Goal: Information Seeking & Learning: Check status

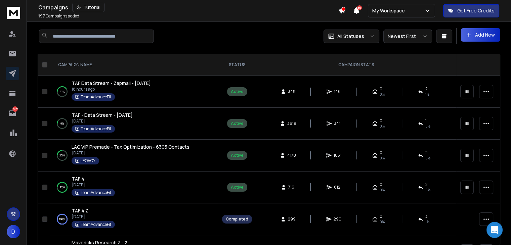
click at [211, 33] on div at bounding box center [153, 36] width 231 height 16
click at [216, 47] on div "Campaigns 197 Campaigns Added All Statuses Newest First Add New CAMPAIGN NAME S…" at bounding box center [269, 150] width 462 height 245
click at [144, 83] on span "TAF Data Stream - Zapmail - [DATE]" at bounding box center [111, 83] width 79 height 6
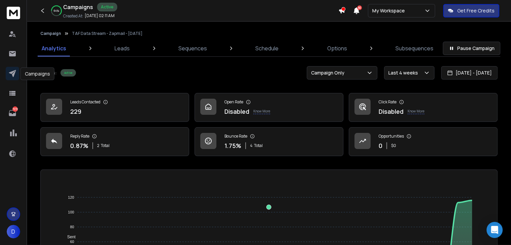
click at [16, 69] on link at bounding box center [12, 73] width 13 height 13
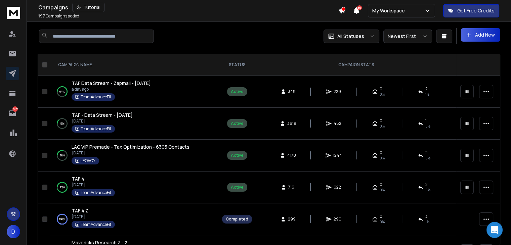
click at [133, 119] on p "[DATE]" at bounding box center [102, 120] width 61 height 5
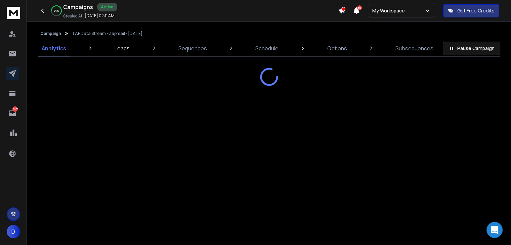
click at [111, 46] on link "Leads" at bounding box center [121, 48] width 23 height 16
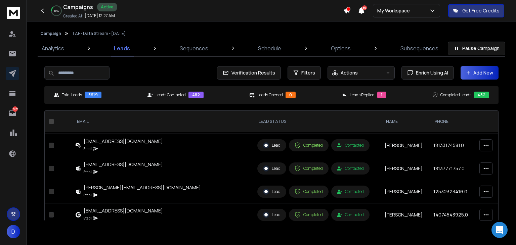
scroll to position [34, 0]
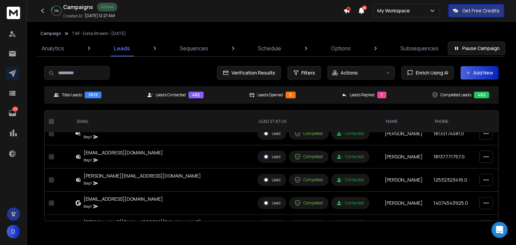
click at [160, 72] on div "Verification Results Filters Actions Enrich Using AI Add New" at bounding box center [271, 72] width 454 height 13
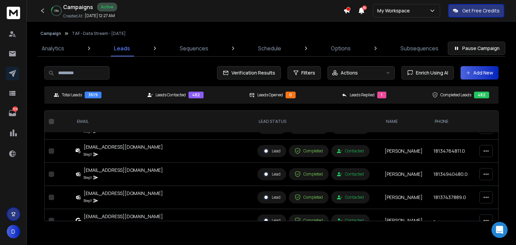
scroll to position [369, 0]
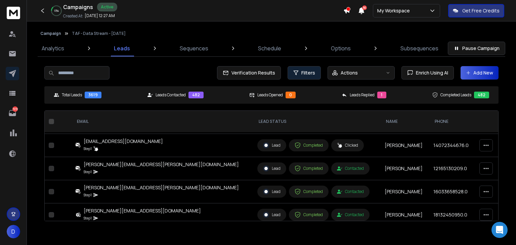
click at [311, 77] on button "Filters" at bounding box center [303, 72] width 33 height 13
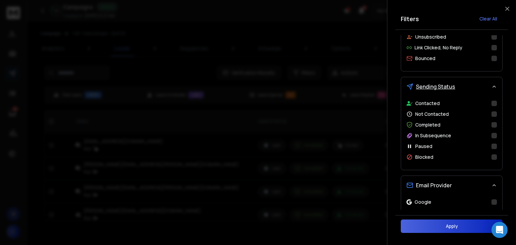
scroll to position [134, 0]
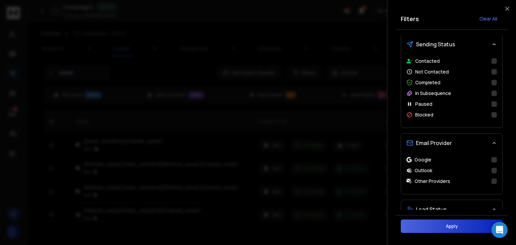
click at [491, 73] on button "Not Contacted" at bounding box center [493, 71] width 5 height 5
click at [441, 226] on button "Apply" at bounding box center [451, 226] width 102 height 13
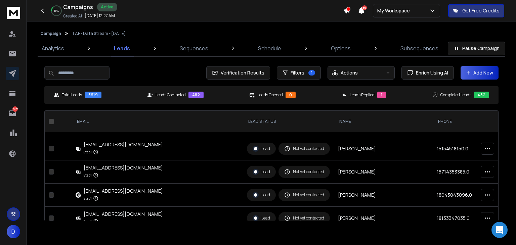
scroll to position [738, 0]
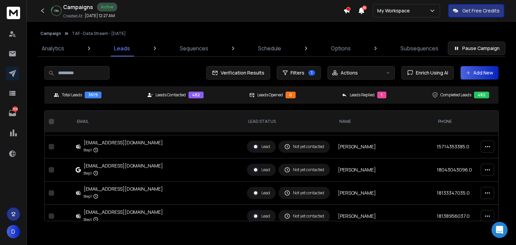
click at [147, 79] on div "Verification Results Filters 1 Actions Enrich Using AI Add New" at bounding box center [271, 72] width 454 height 13
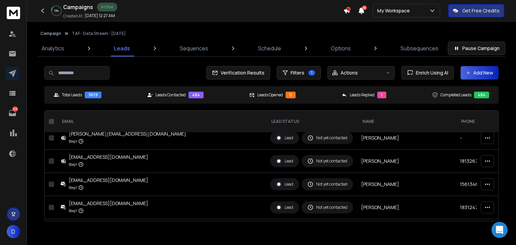
scroll to position [2595, 0]
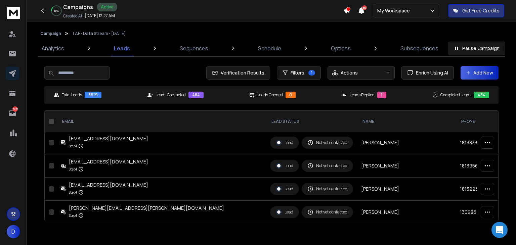
click at [158, 73] on div "Verification Results Filters 1 Actions Enrich Using AI Add New" at bounding box center [271, 72] width 454 height 13
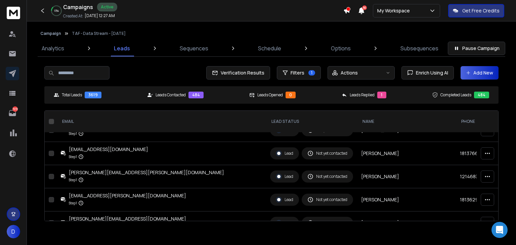
scroll to position [2763, 0]
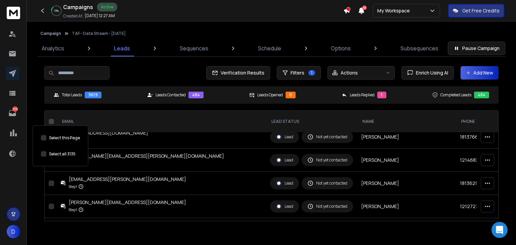
click at [51, 122] on button "Select this Page" at bounding box center [51, 121] width 5 height 5
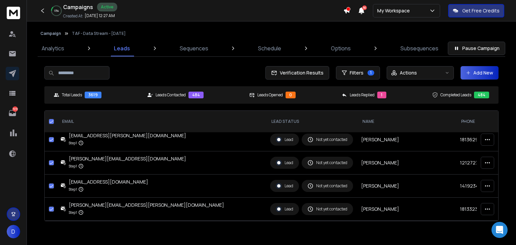
scroll to position [2830, 0]
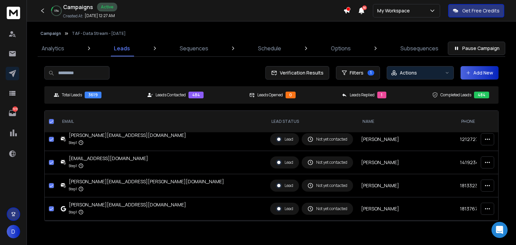
click at [423, 68] on button "Actions" at bounding box center [419, 72] width 67 height 13
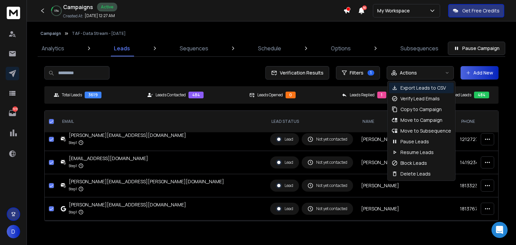
click at [415, 90] on p "Export Leads to CSV" at bounding box center [422, 88] width 45 height 7
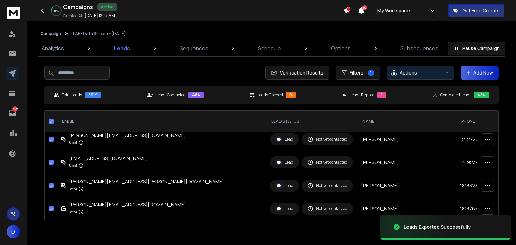
click at [413, 75] on p "Actions" at bounding box center [407, 72] width 17 height 7
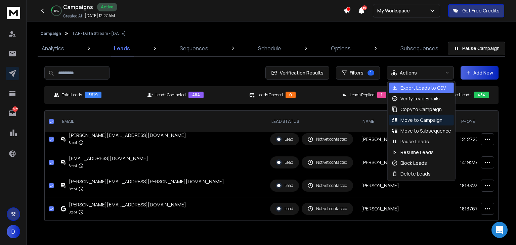
click at [406, 122] on p "Move to Campaign" at bounding box center [421, 120] width 42 height 7
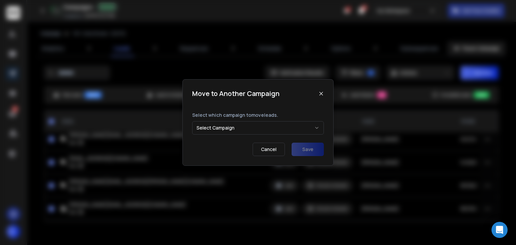
click at [278, 122] on button "Select Campaign" at bounding box center [258, 127] width 132 height 13
click at [310, 148] on button "Save" at bounding box center [307, 149] width 32 height 13
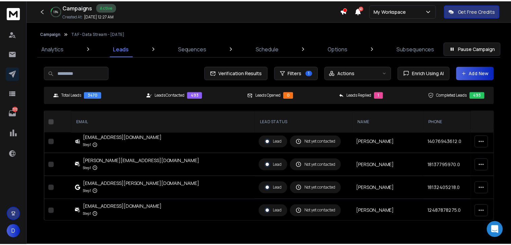
scroll to position [2864, 0]
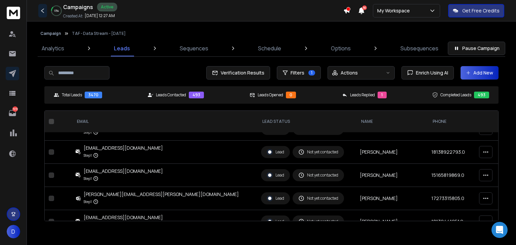
click at [43, 6] on button at bounding box center [42, 10] width 9 height 13
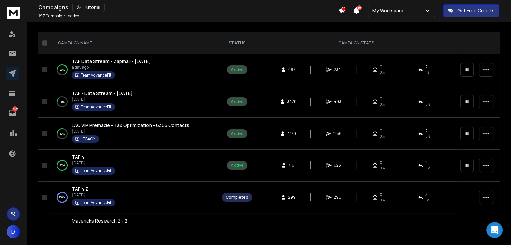
scroll to position [34, 0]
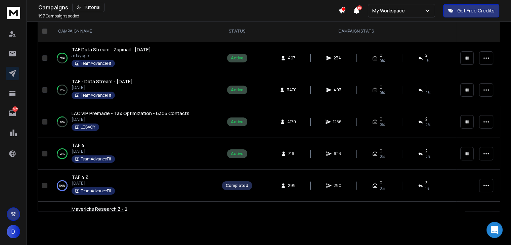
click at [126, 81] on span "TAF - Data Stream - [DATE]" at bounding box center [102, 81] width 61 height 6
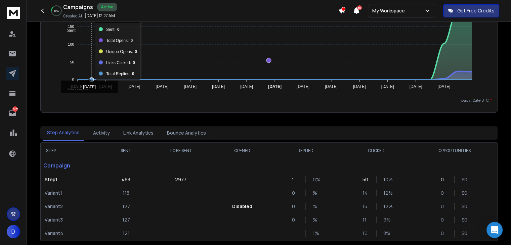
scroll to position [214, 0]
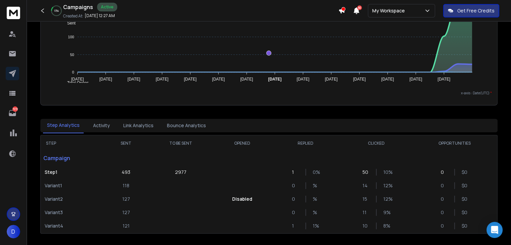
click at [104, 123] on button "Activity" at bounding box center [101, 125] width 25 height 15
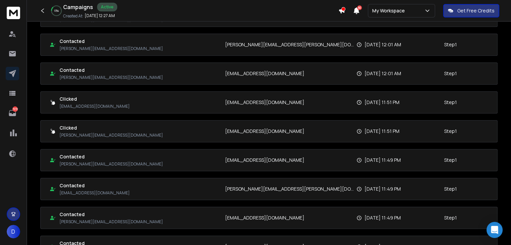
scroll to position [650, 0]
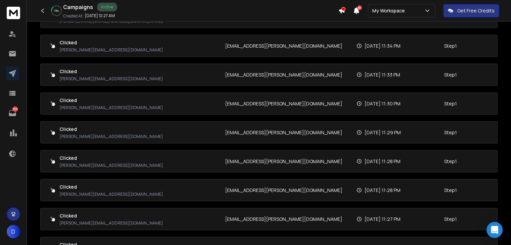
scroll to position [1523, 0]
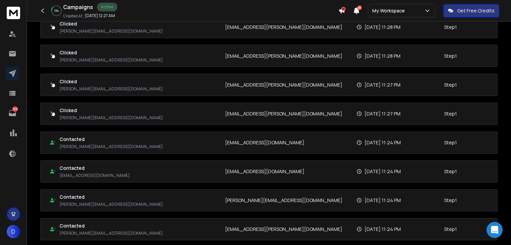
click at [222, 136] on div "Contacted [PERSON_NAME][EMAIL_ADDRESS][DOMAIN_NAME]" at bounding box center [137, 142] width 175 height 13
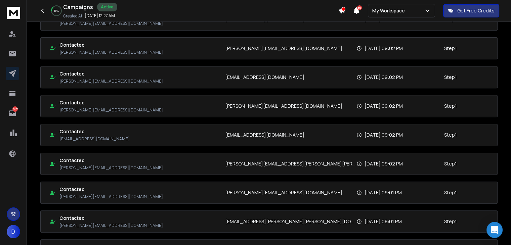
scroll to position [5387, 0]
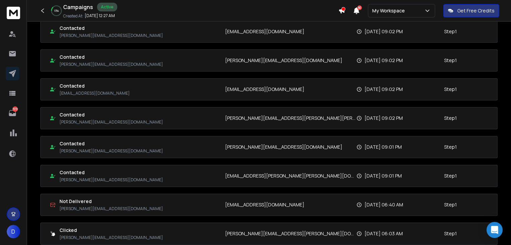
drag, startPoint x: 228, startPoint y: 149, endPoint x: 224, endPoint y: 142, distance: 8.7
click at [228, 173] on p "[EMAIL_ADDRESS][PERSON_NAME][PERSON_NAME][DOMAIN_NAME]" at bounding box center [290, 176] width 131 height 7
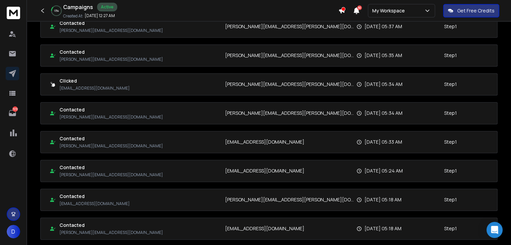
scroll to position [6092, 0]
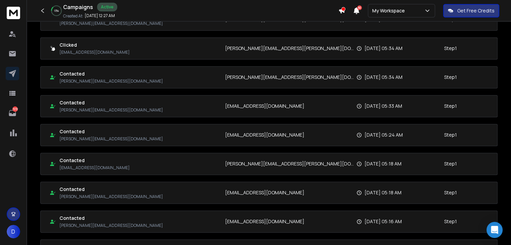
drag, startPoint x: 247, startPoint y: 174, endPoint x: 245, endPoint y: 164, distance: 9.9
click at [248, 182] on div "Contacted [PERSON_NAME][EMAIL_ADDRESS][DOMAIN_NAME] [DOMAIN_NAME][EMAIL_ADDRESS…" at bounding box center [268, 193] width 457 height 22
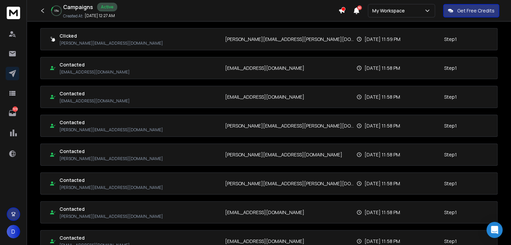
scroll to position [7065, 0]
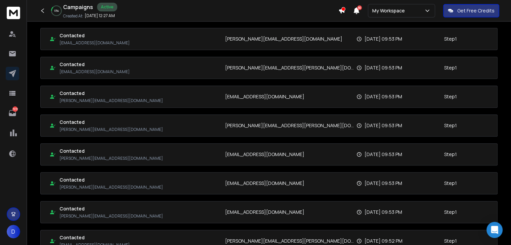
scroll to position [10630, 0]
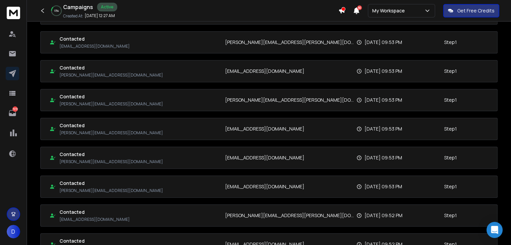
click at [269, 204] on div "Contacted [EMAIL_ADDRESS][DOMAIN_NAME] [PERSON_NAME][DOMAIN_NAME][EMAIL_ADDRESS…" at bounding box center [268, 215] width 457 height 22
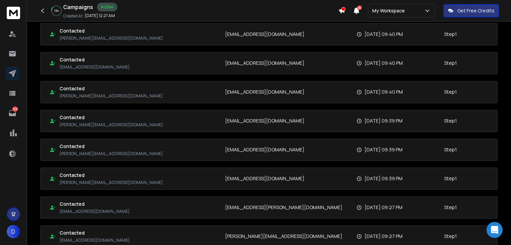
scroll to position [11268, 0]
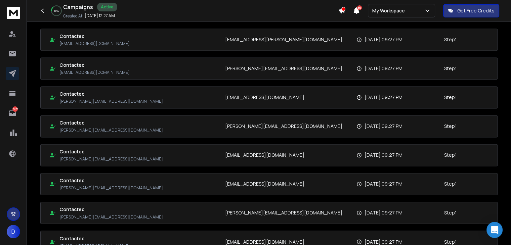
click at [235, 181] on p "[EMAIL_ADDRESS][DOMAIN_NAME]" at bounding box center [264, 184] width 79 height 7
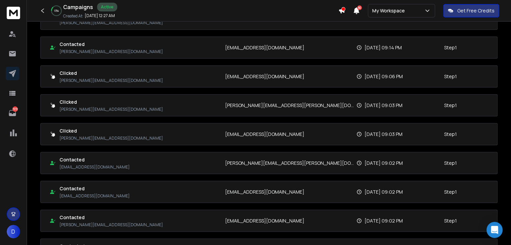
scroll to position [11966, 0]
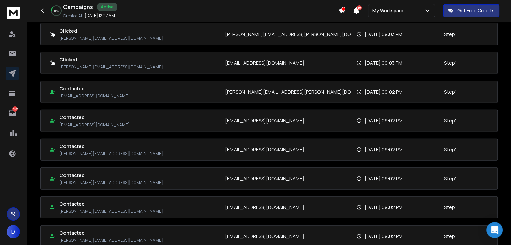
click at [239, 139] on div "Contacted [PERSON_NAME][EMAIL_ADDRESS][DOMAIN_NAME] [EMAIL_ADDRESS][DOMAIN_NAME…" at bounding box center [268, 150] width 457 height 22
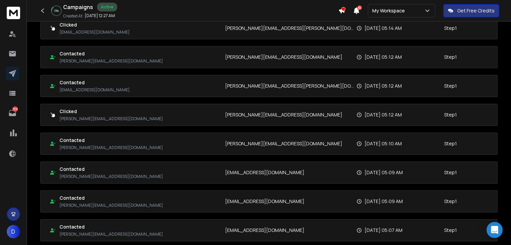
scroll to position [13074, 0]
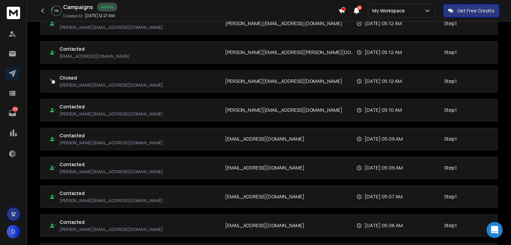
click at [184, 190] on div "Contacted [PERSON_NAME][EMAIL_ADDRESS][DOMAIN_NAME]" at bounding box center [137, 196] width 175 height 13
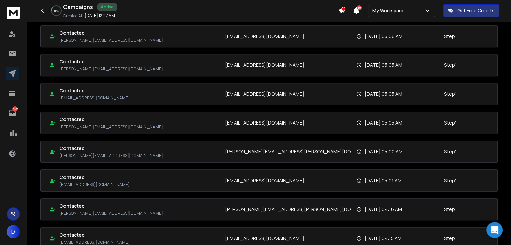
scroll to position [13276, 0]
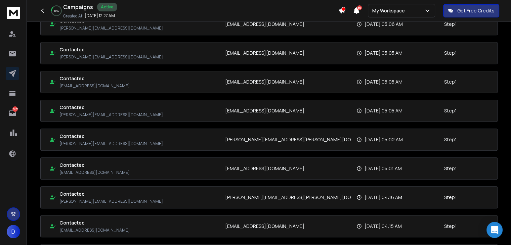
click at [220, 186] on div "Contacted [PERSON_NAME][EMAIL_ADDRESS][DOMAIN_NAME] [PERSON_NAME][DOMAIN_NAME][…" at bounding box center [268, 197] width 457 height 22
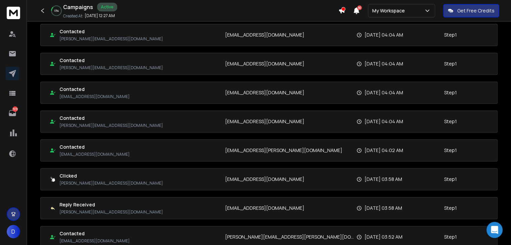
scroll to position [13578, 0]
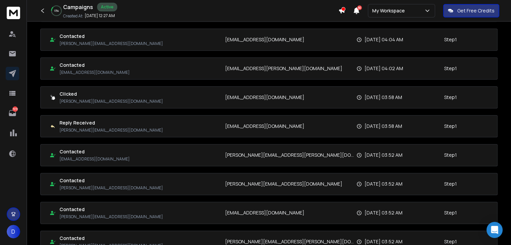
click at [293, 202] on div "Contacted [PERSON_NAME][EMAIL_ADDRESS][DOMAIN_NAME] [EMAIL_ADDRESS][DOMAIN_NAME…" at bounding box center [268, 213] width 457 height 22
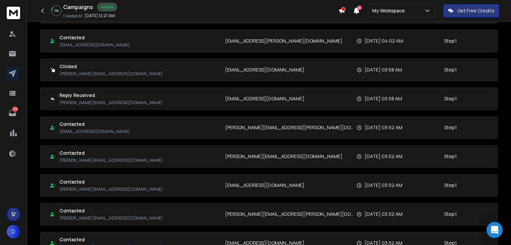
scroll to position [13745, 0]
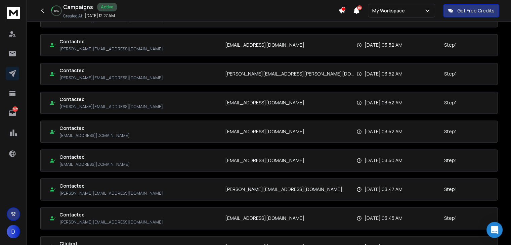
click at [250, 178] on div "Contacted [PERSON_NAME][EMAIL_ADDRESS][DOMAIN_NAME] [PERSON_NAME][EMAIL_ADDRESS…" at bounding box center [268, 189] width 457 height 22
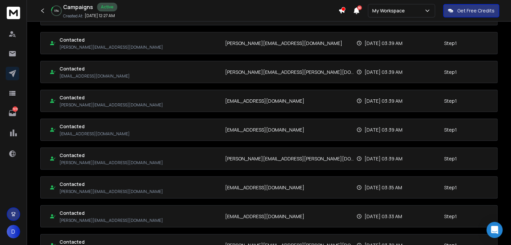
scroll to position [14048, 0]
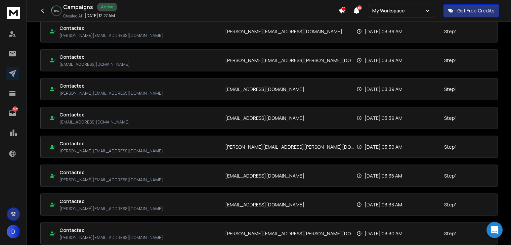
drag, startPoint x: 294, startPoint y: 76, endPoint x: 254, endPoint y: 76, distance: 40.3
click at [294, 136] on div "Contacted [PERSON_NAME][EMAIL_ADDRESS][DOMAIN_NAME] [PERSON_NAME][DOMAIN_NAME][…" at bounding box center [268, 147] width 457 height 22
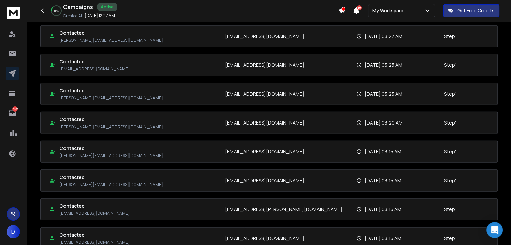
scroll to position [14504, 0]
click at [239, 199] on div "Contacted [EMAIL_ADDRESS][DOMAIN_NAME] [EMAIL_ADDRESS][DOMAIN_NAME] [DATE] 03:1…" at bounding box center [268, 210] width 457 height 22
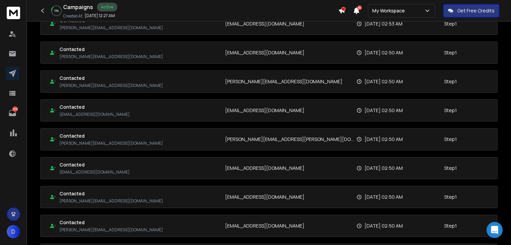
scroll to position [15310, 0]
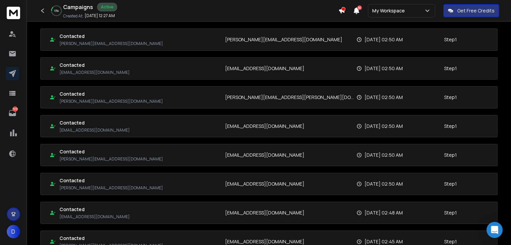
click at [262, 202] on div "Contacted [EMAIL_ADDRESS][DOMAIN_NAME] [EMAIL_ADDRESS][DOMAIN_NAME] [DATE] 02:4…" at bounding box center [268, 213] width 457 height 22
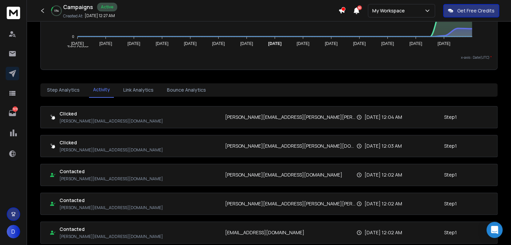
scroll to position [0, 0]
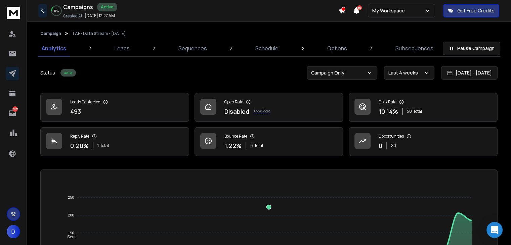
click at [43, 9] on icon at bounding box center [43, 11] width 6 height 6
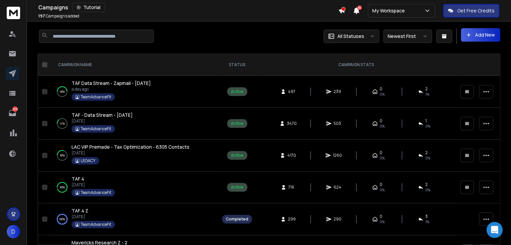
click at [133, 113] on span "TAF - Data Stream - [DATE]" at bounding box center [102, 115] width 61 height 6
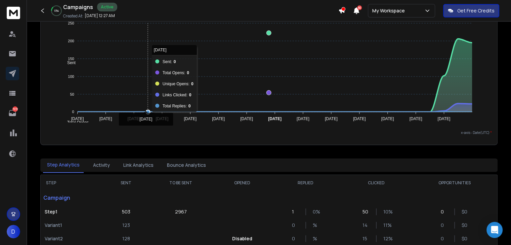
scroll to position [214, 0]
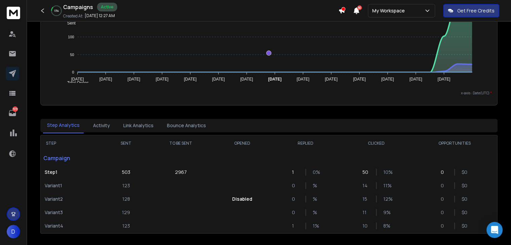
click at [96, 125] on button "Activity" at bounding box center [101, 125] width 25 height 15
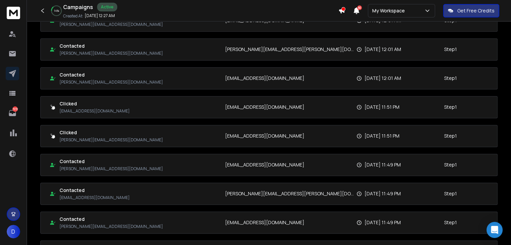
click at [99, 117] on div "Activity To Time Step Contacted [PERSON_NAME][EMAIL_ADDRESS][DOMAIN_NAME] [PERS…" at bounding box center [268, 121] width 457 height 1437
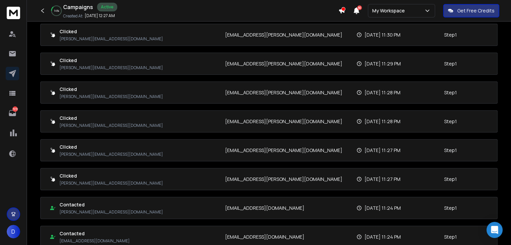
scroll to position [1976, 0]
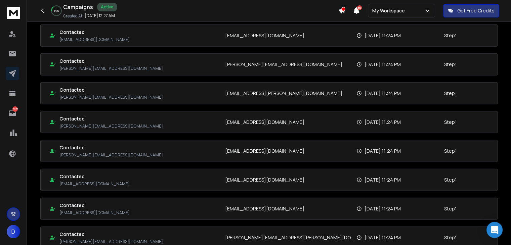
click at [101, 115] on h1 "Contacted" at bounding box center [110, 118] width 103 height 7
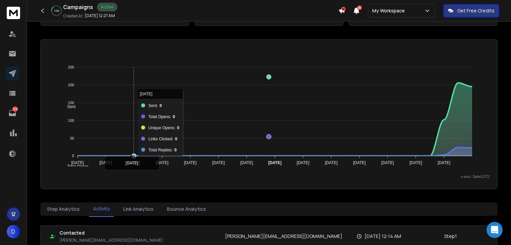
scroll to position [201, 0]
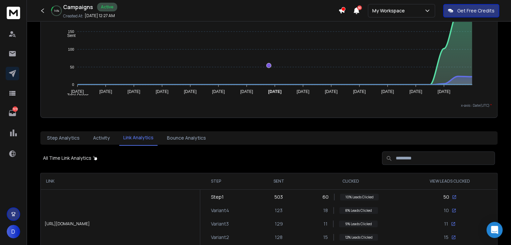
click at [135, 135] on button "Link Analytics" at bounding box center [138, 137] width 38 height 15
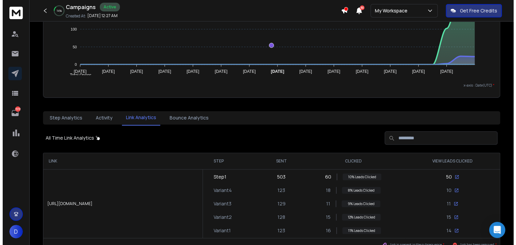
scroll to position [239, 0]
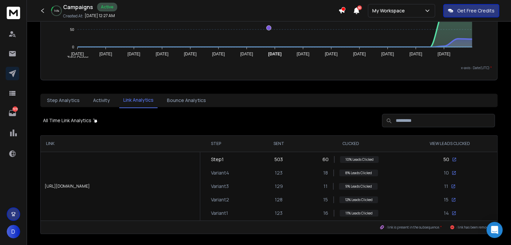
click at [452, 175] on div "10" at bounding box center [449, 173] width 12 height 7
click at [451, 171] on icon at bounding box center [453, 173] width 5 height 5
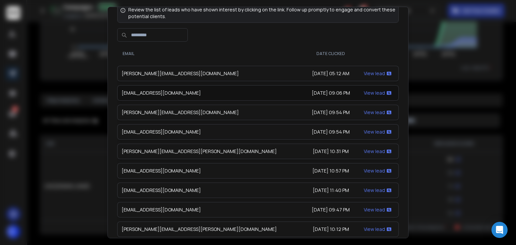
scroll to position [0, 0]
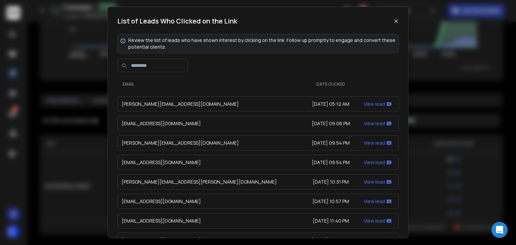
click at [393, 19] on icon at bounding box center [395, 20] width 5 height 5
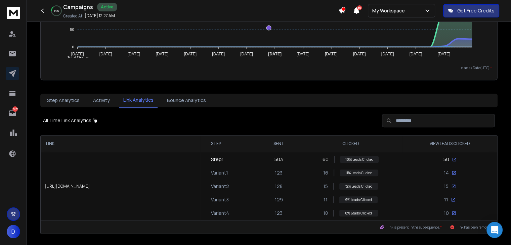
click at [454, 158] on icon at bounding box center [453, 159] width 5 height 5
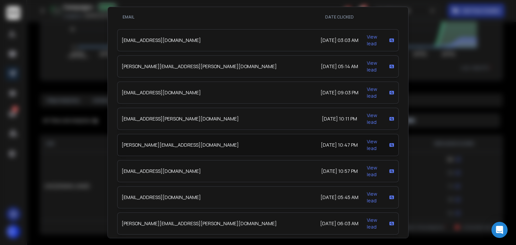
scroll to position [134, 0]
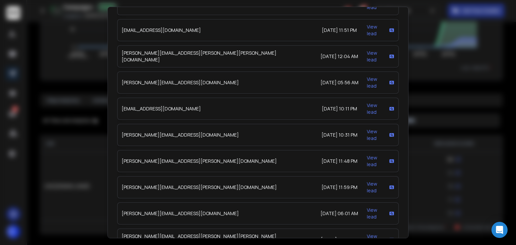
scroll to position [834, 0]
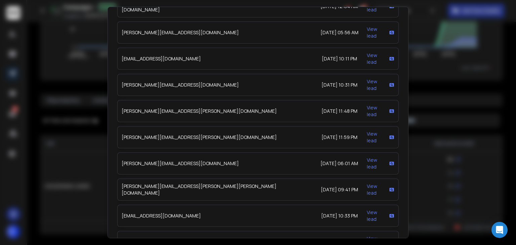
drag, startPoint x: 245, startPoint y: 164, endPoint x: 248, endPoint y: 137, distance: 27.4
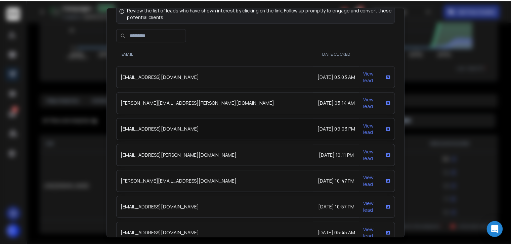
scroll to position [0, 0]
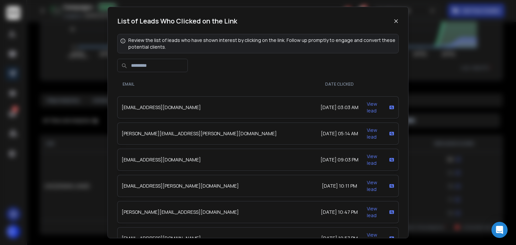
click at [393, 20] on icon at bounding box center [395, 20] width 5 height 5
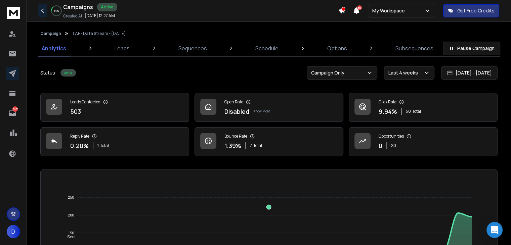
click at [42, 8] on icon at bounding box center [43, 11] width 6 height 6
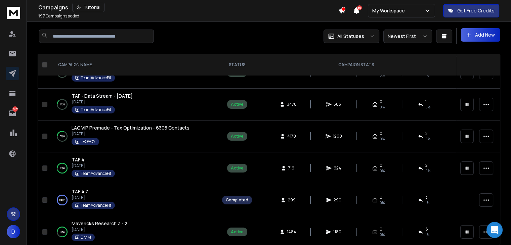
scroll to position [34, 0]
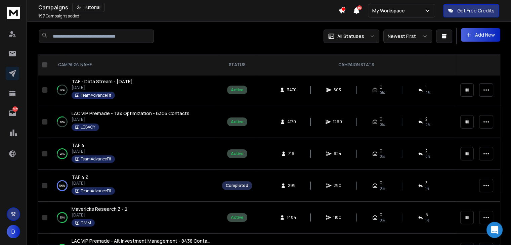
click at [152, 121] on p "[DATE]" at bounding box center [131, 119] width 118 height 5
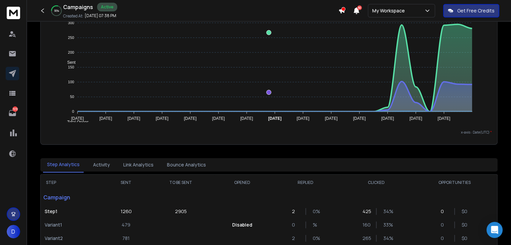
scroll to position [187, 0]
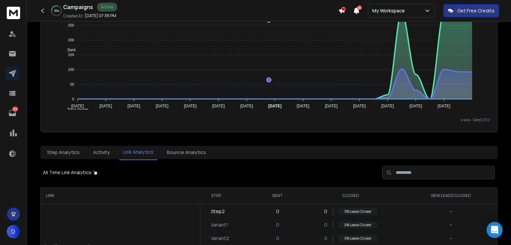
click at [129, 153] on button "Link Analytics" at bounding box center [138, 152] width 38 height 15
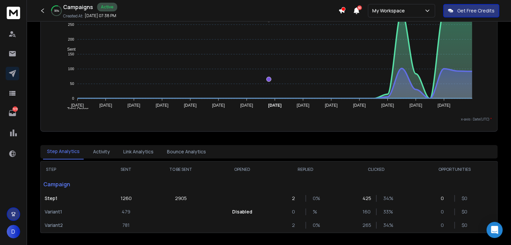
click at [67, 134] on div "Leads Contacted 1260 Open Rate Disabled Know More Click Rate 33.73 % 425 Total …" at bounding box center [268, 70] width 457 height 330
click at [109, 154] on button "Activity" at bounding box center [101, 152] width 25 height 15
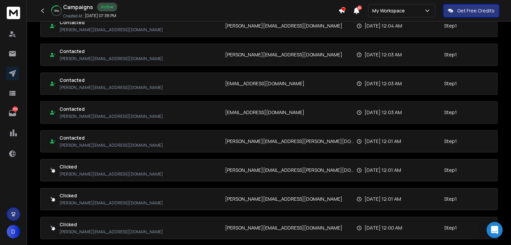
scroll to position [690, 0]
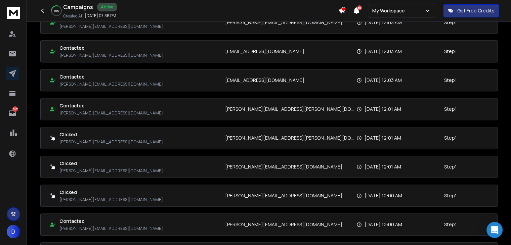
click at [244, 195] on p "[PERSON_NAME][EMAIL_ADDRESS][DOMAIN_NAME]" at bounding box center [283, 195] width 117 height 7
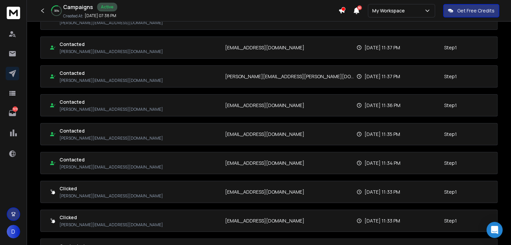
scroll to position [1909, 0]
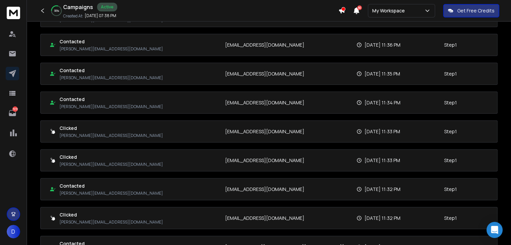
click at [241, 128] on p "[EMAIL_ADDRESS][DOMAIN_NAME]" at bounding box center [264, 131] width 79 height 7
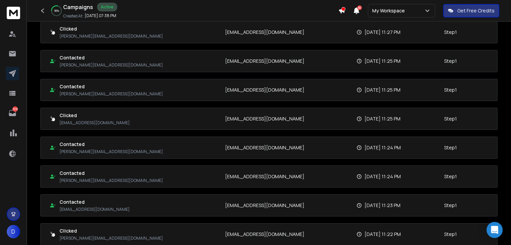
drag, startPoint x: 247, startPoint y: 181, endPoint x: 230, endPoint y: 130, distance: 53.9
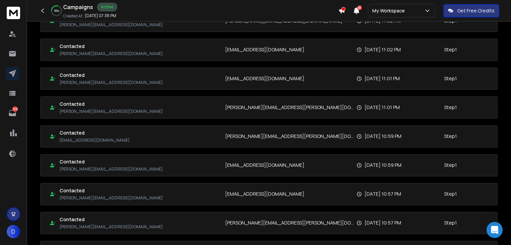
scroll to position [3453, 0]
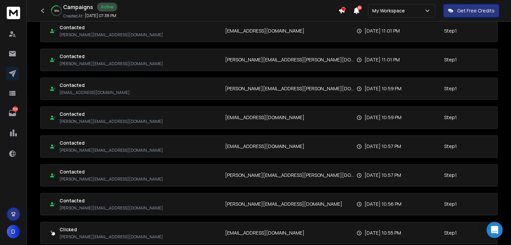
click at [269, 172] on p "[PERSON_NAME][EMAIL_ADDRESS][PERSON_NAME][DOMAIN_NAME]" at bounding box center [290, 175] width 131 height 7
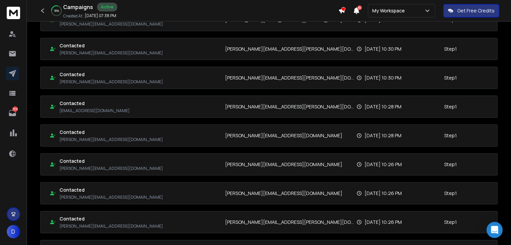
scroll to position [4763, 0]
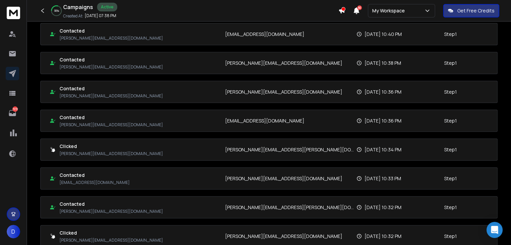
scroll to position [4293, 0]
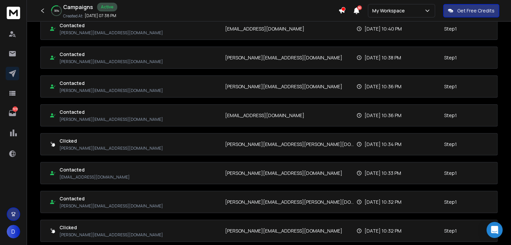
click at [265, 191] on div "Contacted [PERSON_NAME][EMAIL_ADDRESS][DOMAIN_NAME] [PERSON_NAME][DOMAIN_NAME][…" at bounding box center [268, 202] width 457 height 22
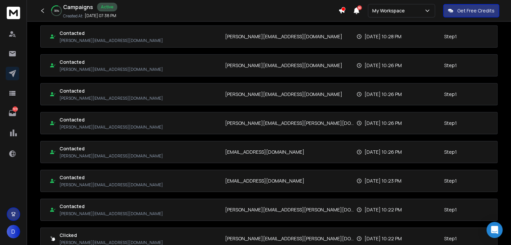
scroll to position [4696, 0]
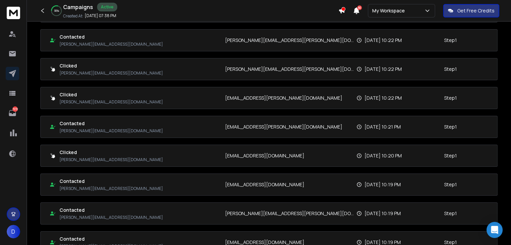
scroll to position [4930, 0]
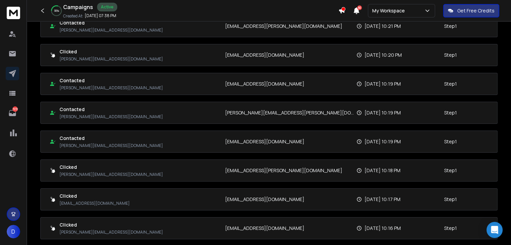
click at [264, 131] on div "Contacted [PERSON_NAME][EMAIL_ADDRESS][DOMAIN_NAME] [EMAIL_ADDRESS][DOMAIN_NAME…" at bounding box center [268, 142] width 457 height 22
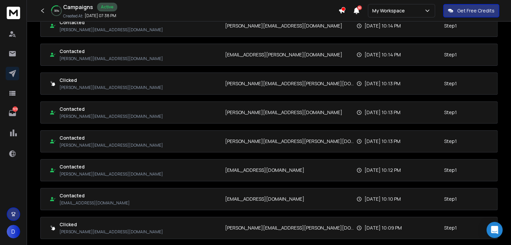
scroll to position [5367, 0]
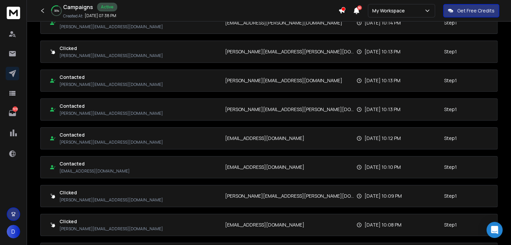
click at [232, 156] on div "Contacted [EMAIL_ADDRESS][DOMAIN_NAME] [EMAIL_ADDRESS][DOMAIN_NAME] [DATE] 10:1…" at bounding box center [268, 167] width 457 height 22
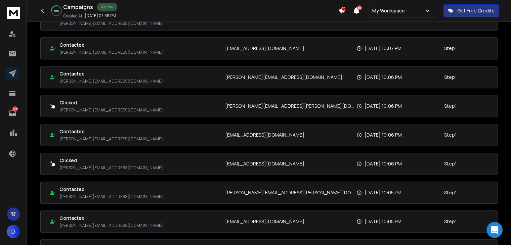
scroll to position [5602, 0]
click at [232, 181] on div "Contacted [PERSON_NAME][EMAIL_ADDRESS][DOMAIN_NAME] [PERSON_NAME][DOMAIN_NAME][…" at bounding box center [268, 192] width 457 height 22
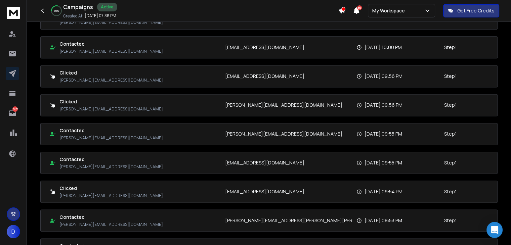
scroll to position [5989, 0]
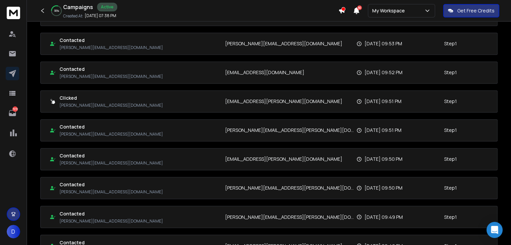
scroll to position [6258, 0]
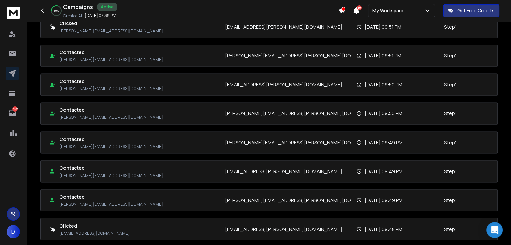
click at [259, 168] on p "[EMAIL_ADDRESS][PERSON_NAME][DOMAIN_NAME]" at bounding box center [283, 171] width 117 height 7
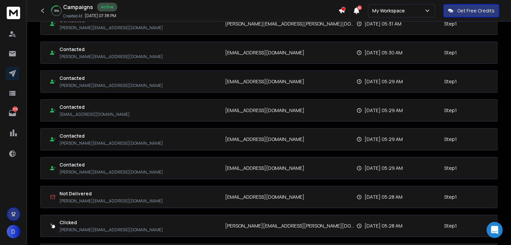
scroll to position [10170, 0]
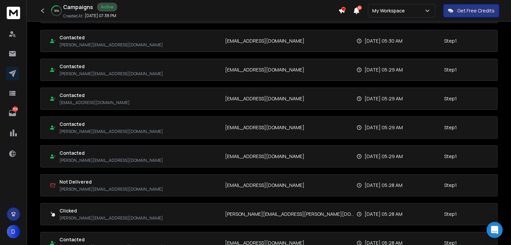
click at [242, 182] on p "[EMAIL_ADDRESS][DOMAIN_NAME]" at bounding box center [264, 185] width 79 height 7
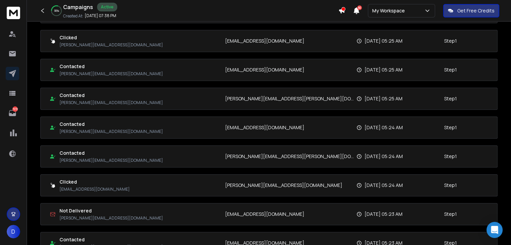
scroll to position [10808, 0]
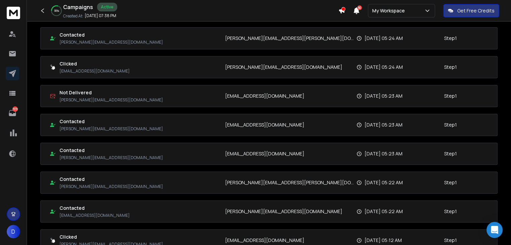
click at [258, 172] on div "Contacted [PERSON_NAME][EMAIL_ADDRESS][DOMAIN_NAME] [PERSON_NAME][DOMAIN_NAME][…" at bounding box center [268, 183] width 457 height 22
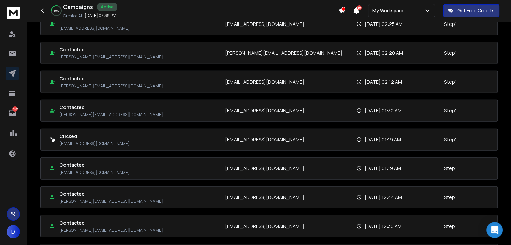
scroll to position [11918, 0]
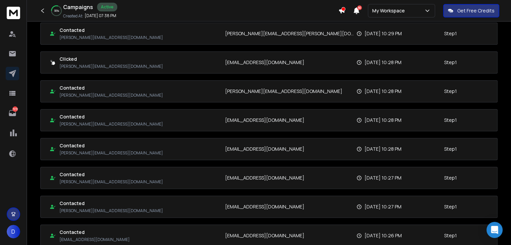
scroll to position [15923, 0]
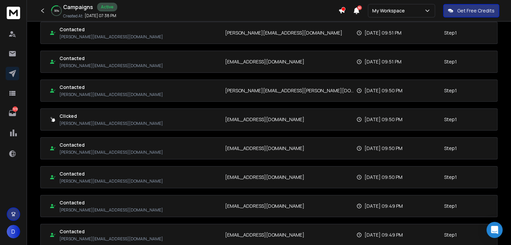
scroll to position [17635, 0]
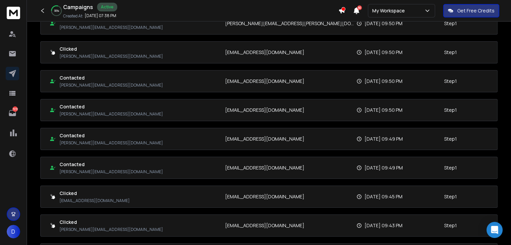
click at [263, 193] on p "kdarragh@redstonehighlands.org" at bounding box center [264, 196] width 79 height 7
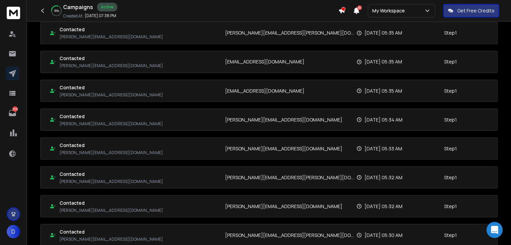
scroll to position [21778, 0]
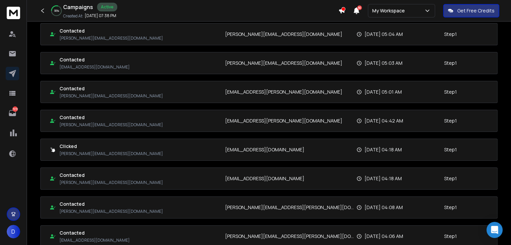
scroll to position [23154, 0]
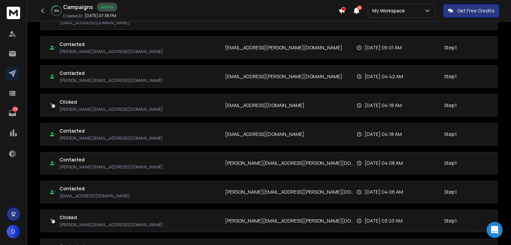
click at [234, 210] on div "Clicked dave@ourlegacyalliance.com jeffrey.klein@maesa.com Oct 14, 2025, 03:23 …" at bounding box center [268, 221] width 457 height 22
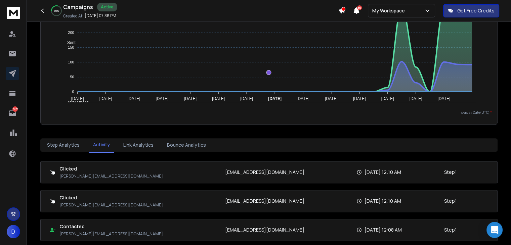
scroll to position [245, 0]
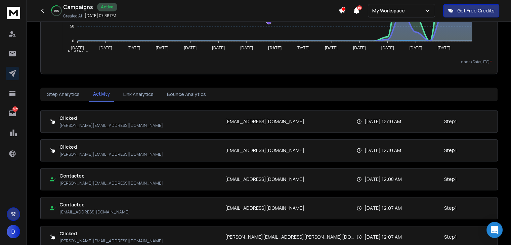
click at [137, 94] on button "Link Analytics" at bounding box center [138, 94] width 38 height 15
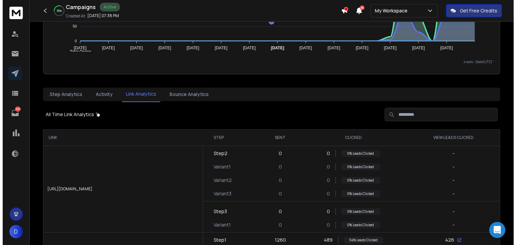
scroll to position [299, 0]
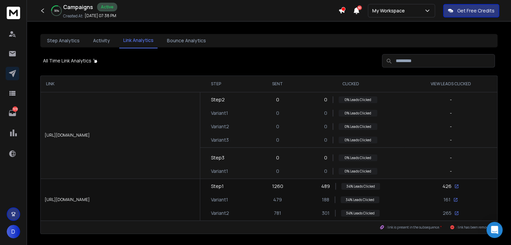
click at [454, 197] on icon at bounding box center [455, 199] width 5 height 5
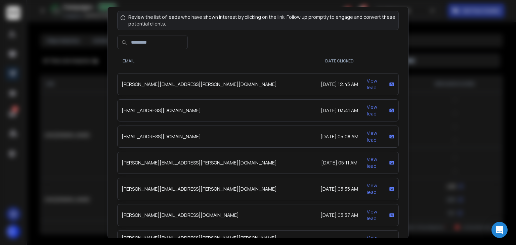
scroll to position [34, 0]
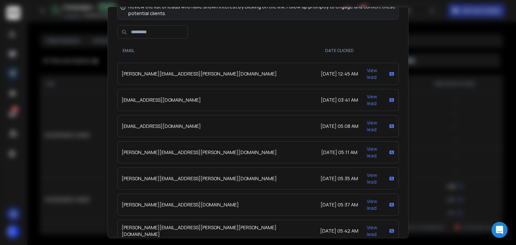
drag, startPoint x: 236, startPoint y: 94, endPoint x: 239, endPoint y: 100, distance: 6.2
click at [236, 94] on td "kball@yalecarolinas.com" at bounding box center [216, 100] width 199 height 22
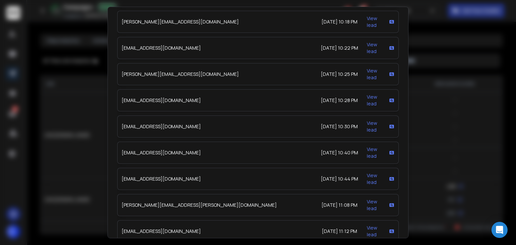
scroll to position [687, 0]
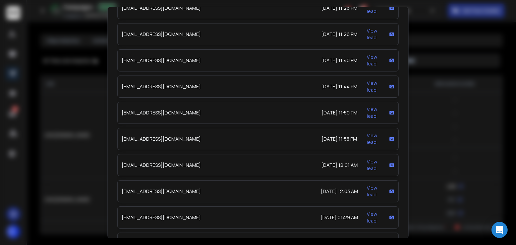
click at [226, 90] on table "Email Date Clicked brandon.tassone@obra.com Oct 10, 2025, 12:45 AM View lead kb…" at bounding box center [257, 181] width 281 height 2197
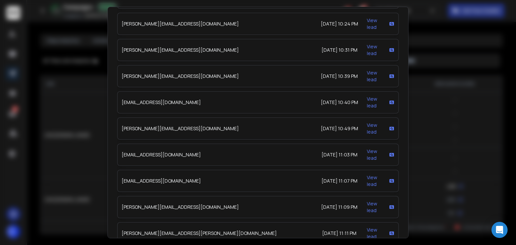
scroll to position [2085, 0]
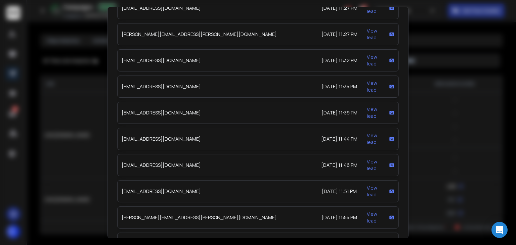
scroll to position [2370, 0]
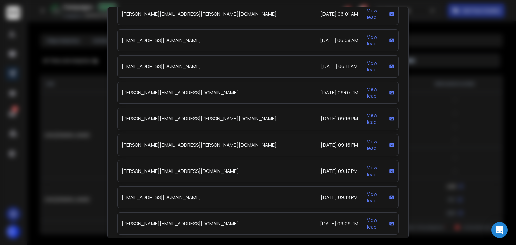
scroll to position [2981, 0]
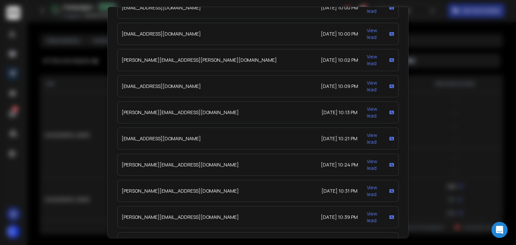
scroll to position [2041, 0]
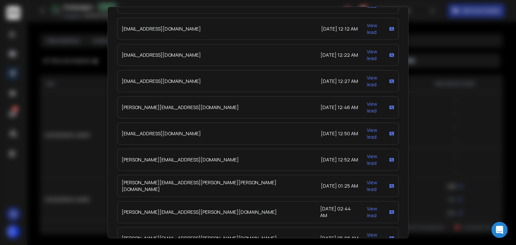
scroll to position [2678, 0]
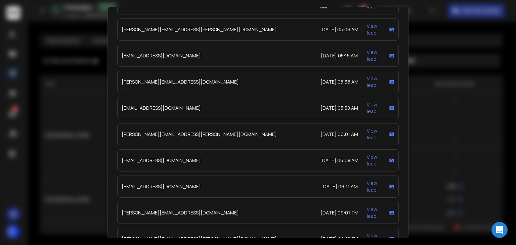
scroll to position [2947, 0]
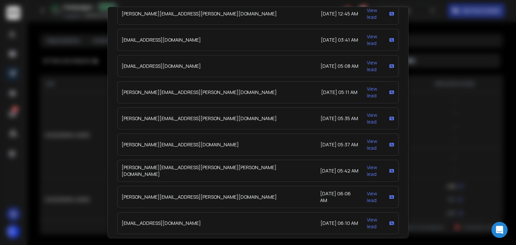
scroll to position [0, 0]
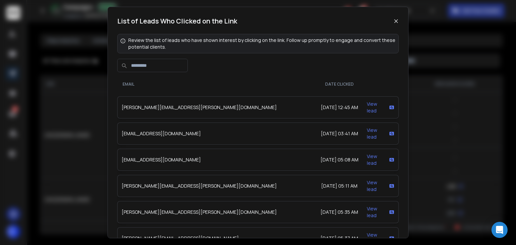
click at [395, 23] on icon at bounding box center [395, 20] width 5 height 5
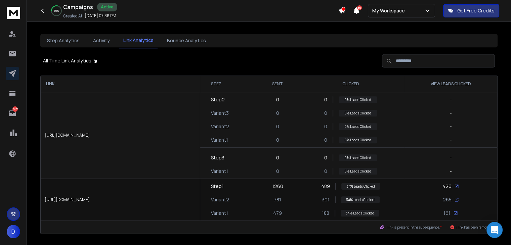
click at [454, 198] on icon at bounding box center [456, 199] width 5 height 5
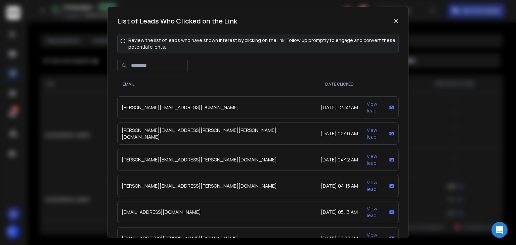
click at [399, 24] on div "List of Leads Who Clicked on the Link Review the list of leads who have shown i…" at bounding box center [257, 123] width 301 height 232
click at [396, 23] on icon at bounding box center [395, 20] width 5 height 5
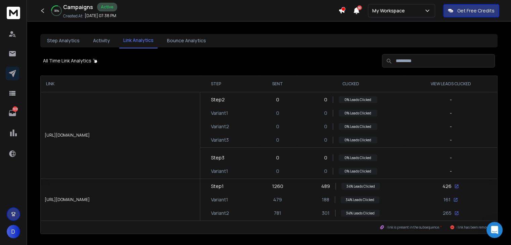
click at [178, 34] on div "Leads Contacted 1260 Open Rate Disabled Know More Click Rate 33.73 % 425 Total …" at bounding box center [268, 15] width 457 height 442
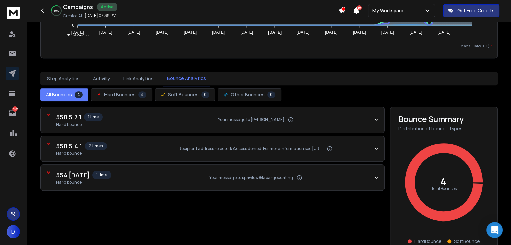
scroll to position [220, 0]
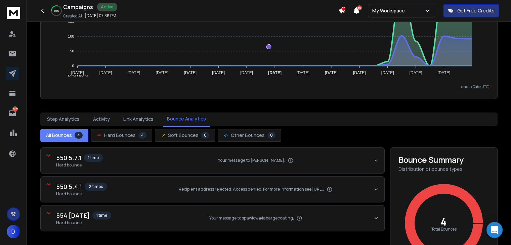
click at [129, 138] on span "Hard Bounces" at bounding box center [120, 135] width 32 height 7
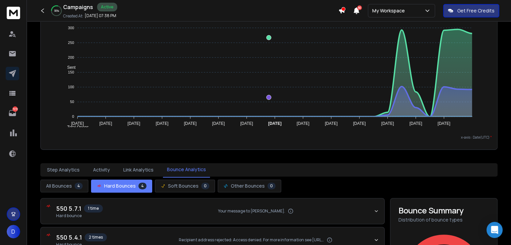
scroll to position [287, 0]
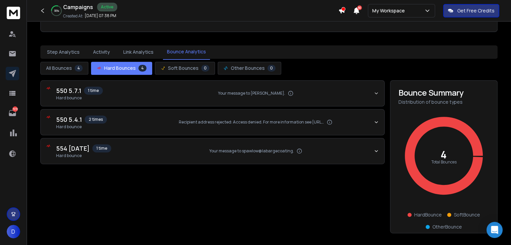
click at [65, 65] on span "All Bounces" at bounding box center [59, 68] width 26 height 7
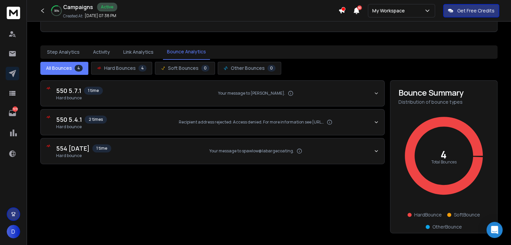
click at [111, 69] on span "Hard Bounces" at bounding box center [120, 68] width 32 height 7
drag, startPoint x: 81, startPoint y: 70, endPoint x: 78, endPoint y: 69, distance: 3.5
click at [81, 70] on button "All Bounces 4" at bounding box center [64, 68] width 48 height 13
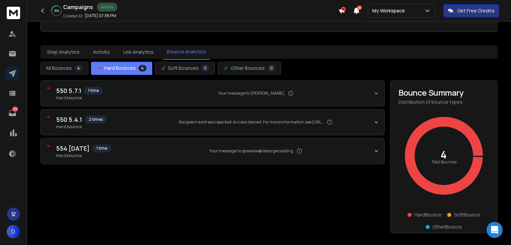
click at [138, 62] on button "Hard Bounces 4" at bounding box center [121, 68] width 61 height 13
click at [101, 52] on button "Activity" at bounding box center [101, 52] width 25 height 15
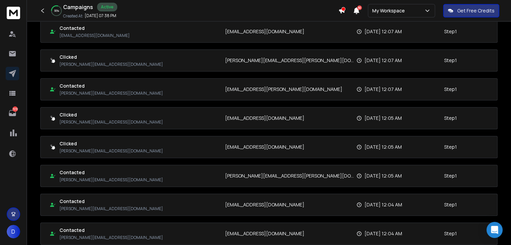
scroll to position [589, 0]
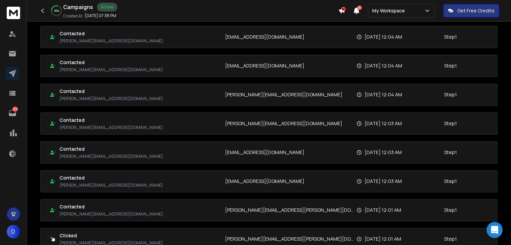
click at [346, 128] on div "Contacted kimberly@legacyalliancehq.com jeff@oliverville.org Oct 16, 2025, 12:0…" at bounding box center [268, 123] width 457 height 22
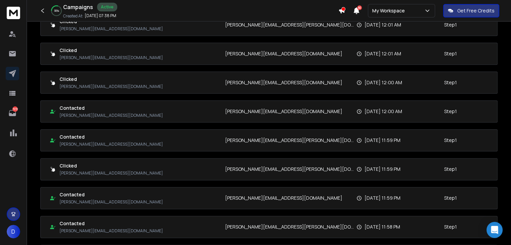
click at [296, 139] on div "[PERSON_NAME][EMAIL_ADDRESS][PERSON_NAME][DOMAIN_NAME]" at bounding box center [290, 140] width 131 height 7
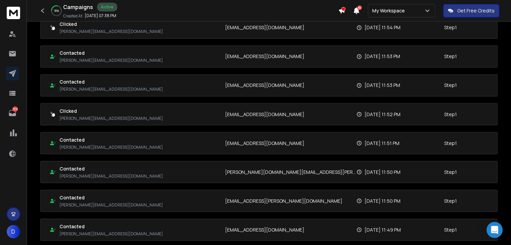
scroll to position [1307, 0]
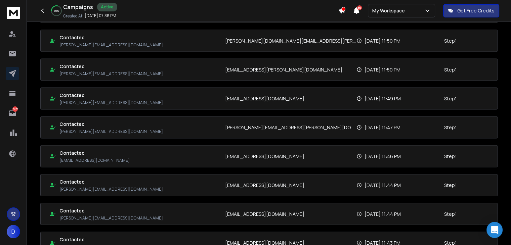
click at [268, 116] on div "Contacted danielle@legacyalliancehq.com betsy.cummings@co.robeson.nc.us Oct 15,…" at bounding box center [268, 127] width 457 height 22
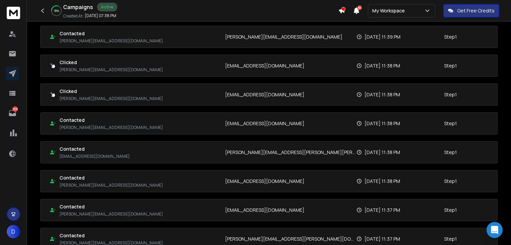
scroll to position [1744, 0]
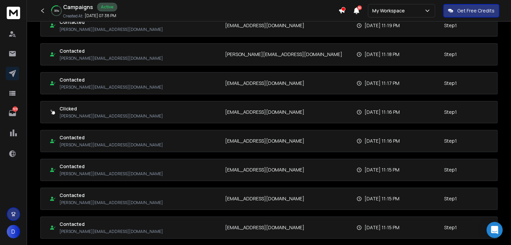
scroll to position [2851, 0]
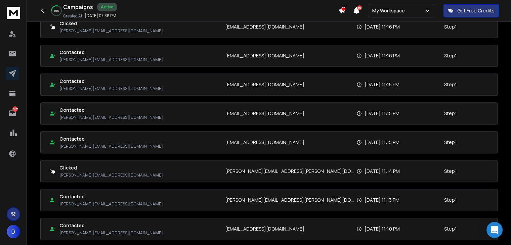
click at [259, 168] on p "[PERSON_NAME][EMAIL_ADDRESS][PERSON_NAME][DOMAIN_NAME]" at bounding box center [290, 171] width 131 height 7
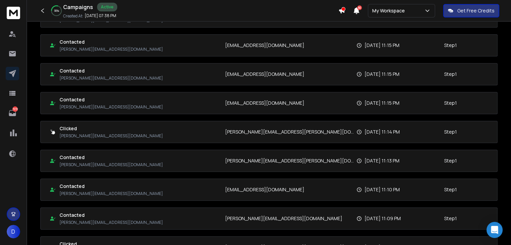
scroll to position [2952, 0]
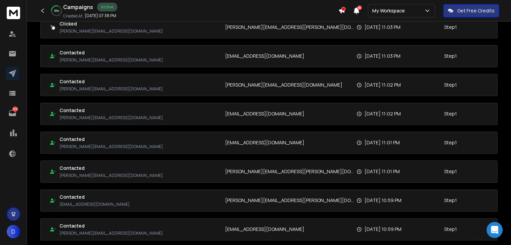
scroll to position [3388, 0]
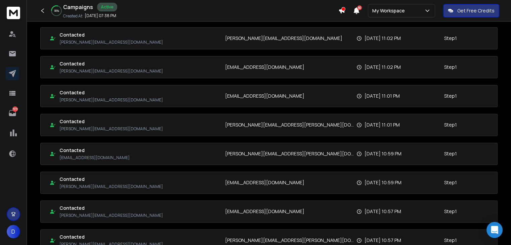
click at [273, 150] on p "[PERSON_NAME][EMAIL_ADDRESS][PERSON_NAME][DOMAIN_NAME]" at bounding box center [290, 153] width 131 height 7
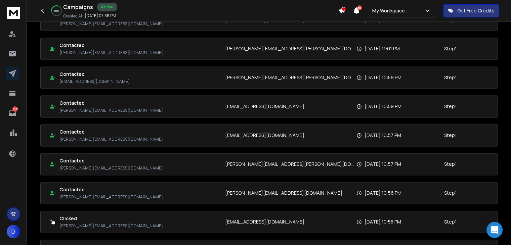
scroll to position [3556, 0]
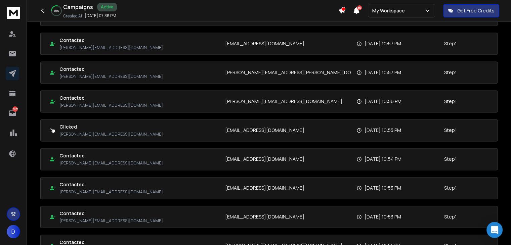
drag, startPoint x: 251, startPoint y: 131, endPoint x: 246, endPoint y: 120, distance: 12.6
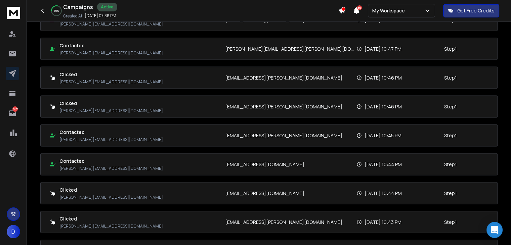
scroll to position [4060, 0]
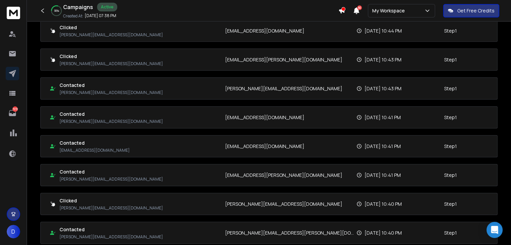
click at [253, 135] on div "Contacted mark@trylegacyalliance.com sule.yavuz@astrazeneca.com Oct 15, 2025, 1…" at bounding box center [268, 146] width 457 height 22
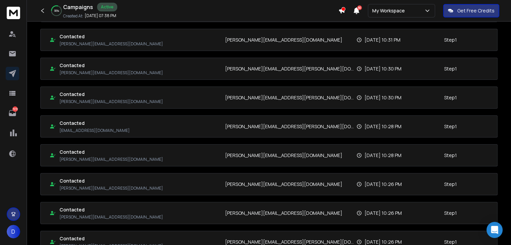
scroll to position [4630, 0]
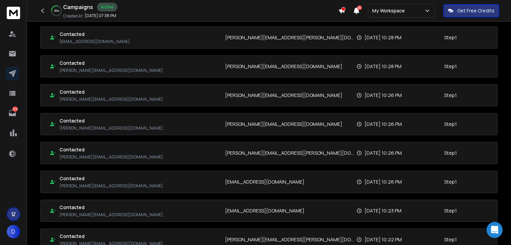
click at [258, 142] on div "Contacted kimberly@legacyalliancehq.com michael.bruner@lubrizol.com Oct 15, 202…" at bounding box center [268, 153] width 457 height 22
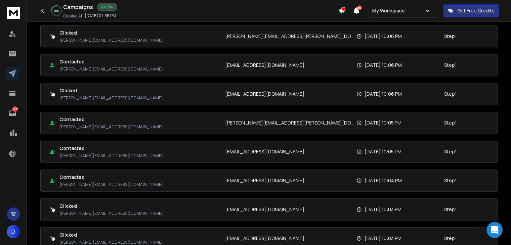
scroll to position [5839, 0]
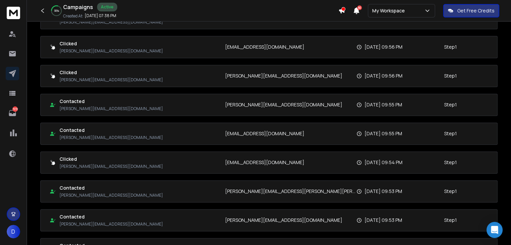
click at [232, 123] on div "Contacted karen@trylegacyalliance.com bram@morrisnational.com Oct 15, 2025, 09:…" at bounding box center [268, 134] width 457 height 22
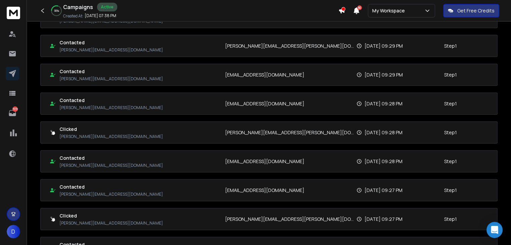
scroll to position [7148, 0]
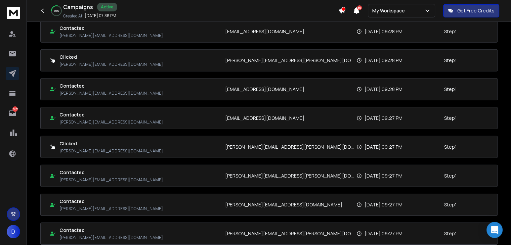
click at [267, 165] on div "Contacted susan@getlegacyalliance.com dawn.goodwin@kauppharmacy.com Oct 15, 202…" at bounding box center [268, 176] width 457 height 22
click at [246, 194] on div "Contacted rebecca@legacyalliancehq.com chris@f3wireless.com Oct 15, 2025, 09:27…" at bounding box center [268, 205] width 457 height 22
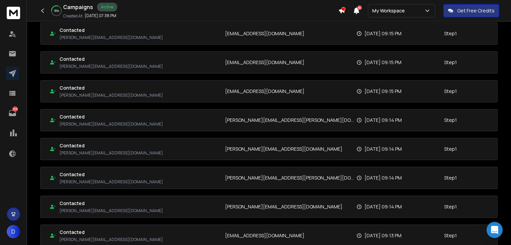
scroll to position [7786, 0]
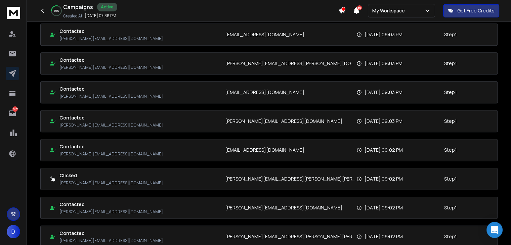
scroll to position [8256, 0]
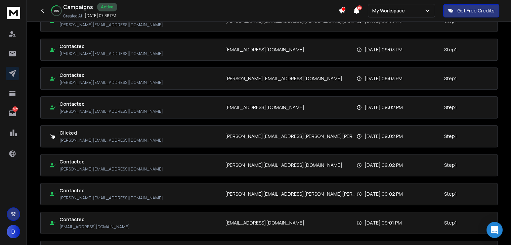
click at [229, 191] on p "[PERSON_NAME][EMAIL_ADDRESS][PERSON_NAME][PERSON_NAME][DOMAIN_NAME]" at bounding box center [290, 194] width 131 height 7
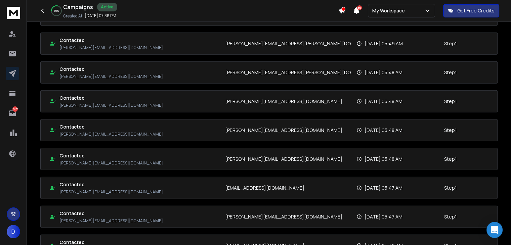
scroll to position [9364, 0]
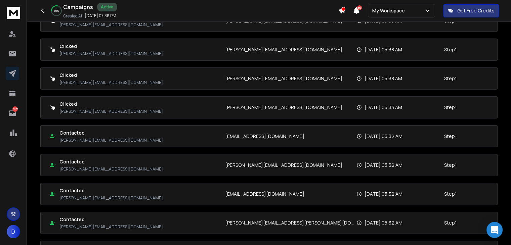
scroll to position [9800, 0]
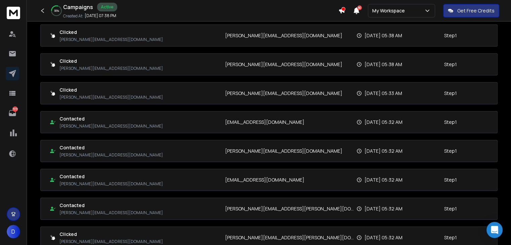
click at [228, 177] on p "[EMAIL_ADDRESS][DOMAIN_NAME]" at bounding box center [264, 180] width 79 height 7
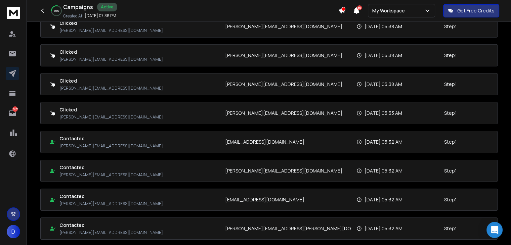
scroll to position [0, 0]
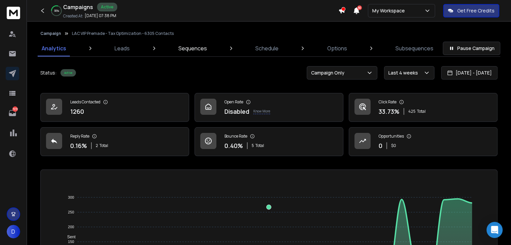
click at [192, 50] on p "Sequences" at bounding box center [192, 48] width 29 height 8
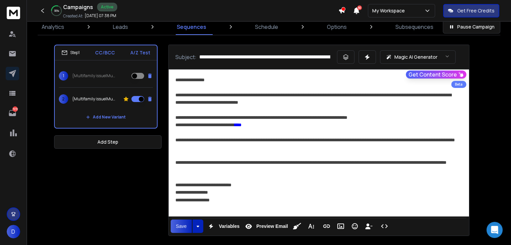
scroll to position [32, 0]
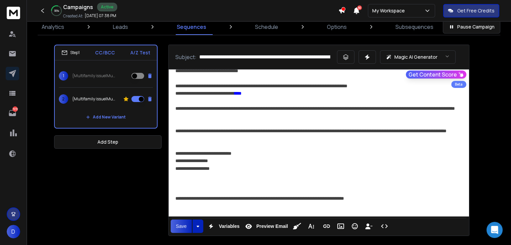
click at [230, 123] on div at bounding box center [318, 123] width 287 height 7
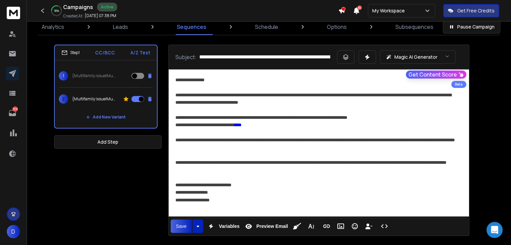
click at [221, 100] on div "**********" at bounding box center [316, 98] width 282 height 15
click at [357, 140] on div "**********" at bounding box center [316, 143] width 282 height 15
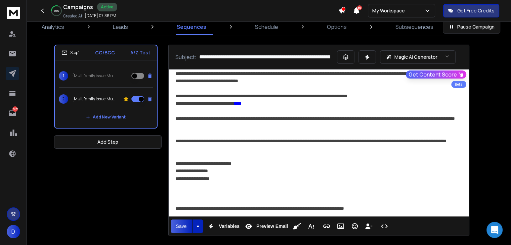
scroll to position [32, 0]
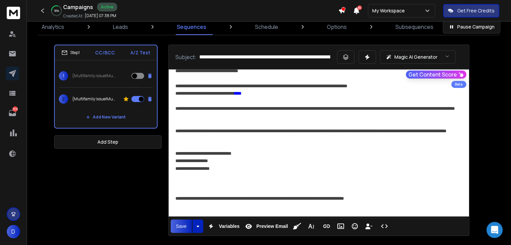
click at [98, 80] on div "1 {Multifamily issue|Multifamily investments challenge|Multifamily investments …" at bounding box center [87, 75] width 56 height 9
click at [99, 78] on p "{Multifamily issue|Multifamily investments challenge|Multifamily investments is…" at bounding box center [93, 75] width 43 height 5
click at [99, 73] on p "{Multifamily issue|Multifamily investments challenge|Multifamily investments is…" at bounding box center [93, 75] width 43 height 5
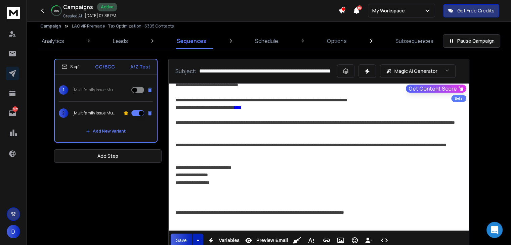
scroll to position [0, 0]
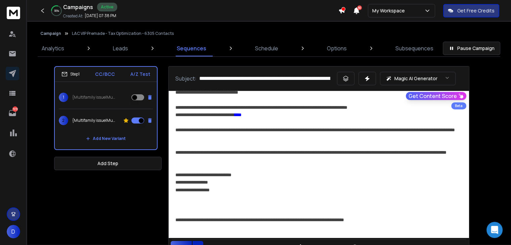
click at [241, 114] on div "**********" at bounding box center [316, 114] width 282 height 7
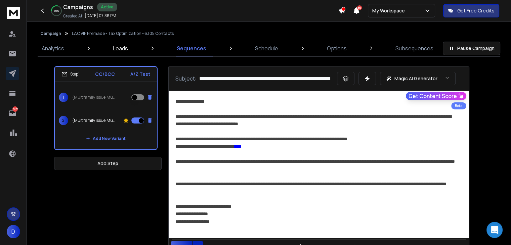
click at [120, 49] on p "Leads" at bounding box center [120, 48] width 15 height 8
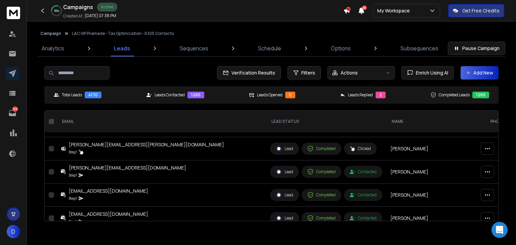
scroll to position [2730, 0]
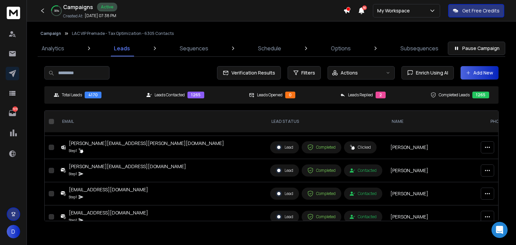
click at [185, 72] on div "Verification Results Filters Actions Enrich Using AI Add New" at bounding box center [271, 72] width 454 height 13
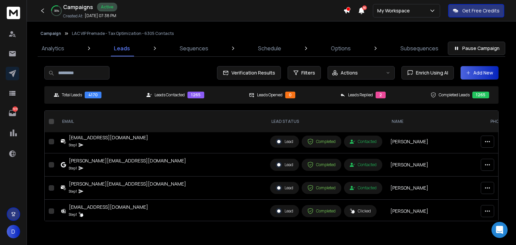
scroll to position [3032, 0]
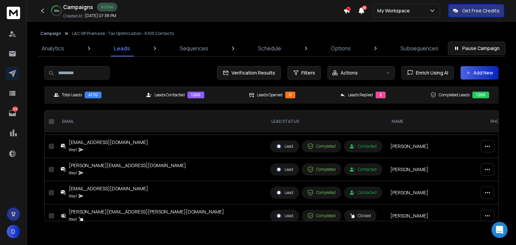
click at [162, 81] on div "Verification Results Filters Actions Enrich Using AI Add New Total Leads 4170 L…" at bounding box center [271, 140] width 454 height 148
click at [205, 70] on div "Verification Results Filters Actions Enrich Using AI Add New" at bounding box center [271, 72] width 454 height 13
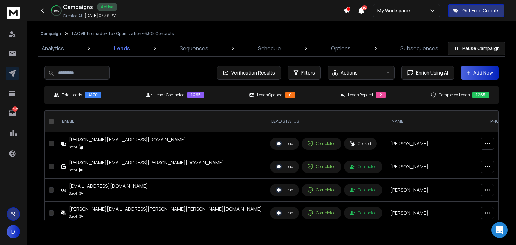
scroll to position [3381, 0]
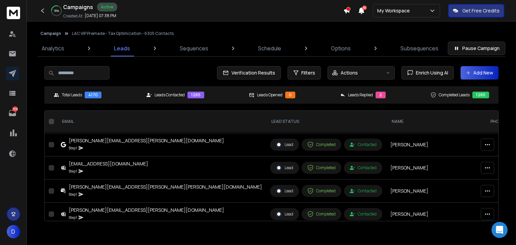
click at [181, 70] on div "Verification Results Filters Actions Enrich Using AI Add New" at bounding box center [271, 72] width 454 height 13
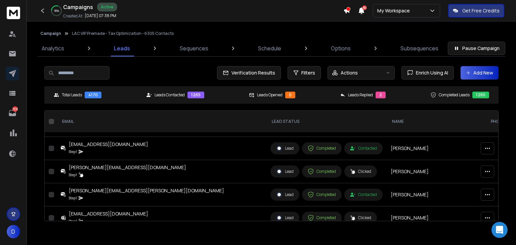
scroll to position [5341, 0]
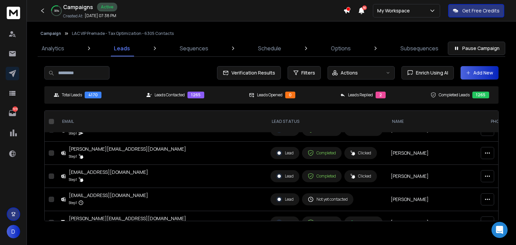
click at [196, 75] on div "Verification Results Filters Actions Enrich Using AI Add New" at bounding box center [271, 72] width 454 height 13
click at [266, 57] on div "Campaign LAC VIP Premade - Tax Optimization - 6305 Contacts Analytics Leads Seq…" at bounding box center [271, 122] width 467 height 189
click at [350, 53] on link "Options" at bounding box center [341, 48] width 28 height 16
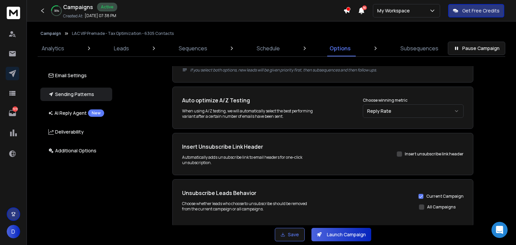
scroll to position [504, 0]
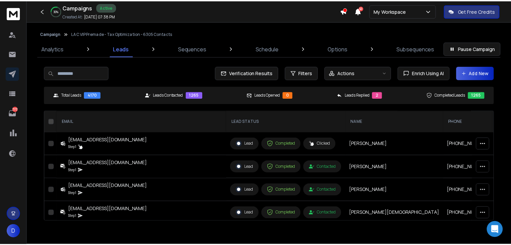
scroll to position [571, 0]
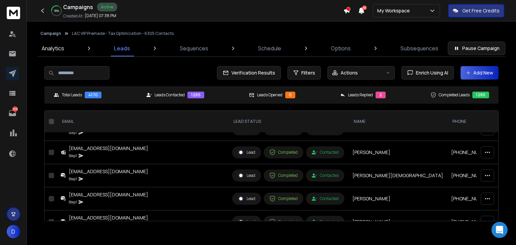
click at [62, 46] on p "Analytics" at bounding box center [53, 48] width 22 height 8
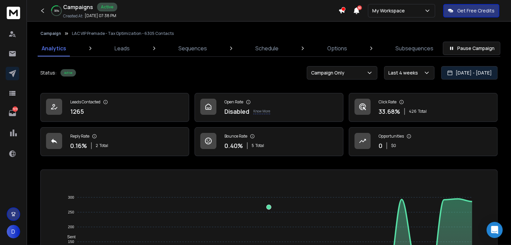
click at [441, 77] on button "[DATE] - [DATE]" at bounding box center [469, 72] width 56 height 13
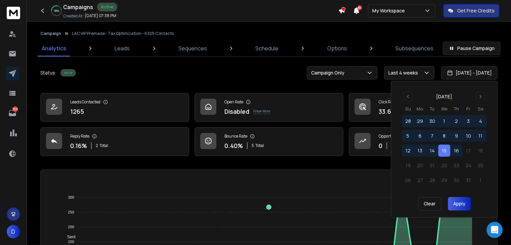
click at [385, 65] on div "Status: Active Pause Campaign Campaign Only Last 4 weeks 17 Sep 2025 - 15 Oct 2…" at bounding box center [269, 244] width 462 height 363
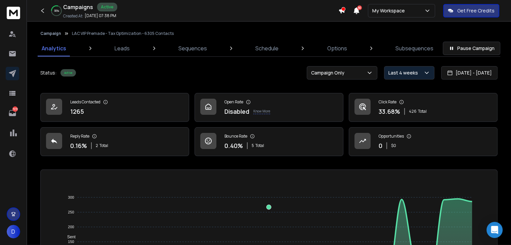
click at [391, 69] on button "Last 4 weeks" at bounding box center [409, 72] width 50 height 13
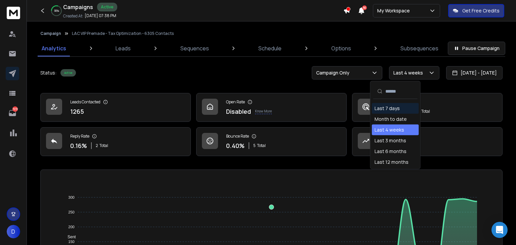
click at [400, 107] on div "Last 7 days" at bounding box center [395, 108] width 47 height 11
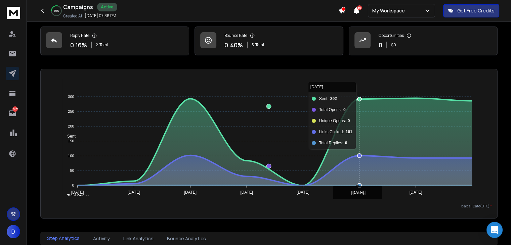
scroll to position [34, 0]
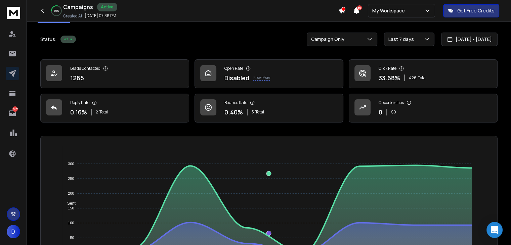
click at [266, 98] on link "Bounce Rate 0.40 % 5 Total" at bounding box center [268, 108] width 149 height 29
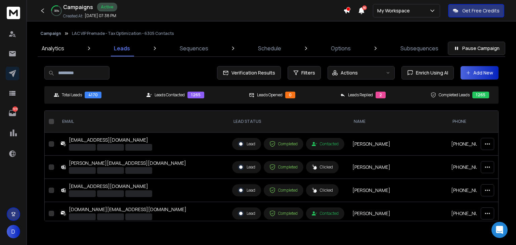
click at [58, 52] on p "Analytics" at bounding box center [53, 48] width 22 height 8
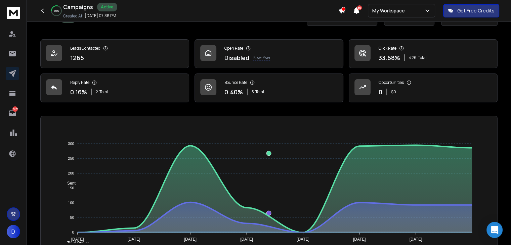
scroll to position [101, 0]
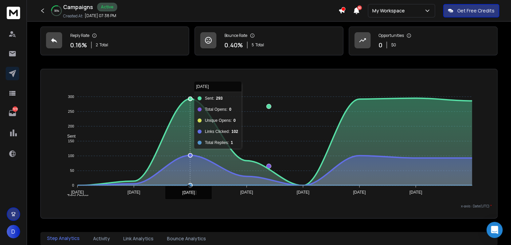
click at [164, 158] on foreignobject "Sent Total Opens Unique Opens Links Clicked Total Replies" at bounding box center [268, 137] width 413 height 117
click at [168, 138] on foreignobject "Sent Total Opens Unique Opens Links Clicked Total Replies" at bounding box center [268, 137] width 413 height 117
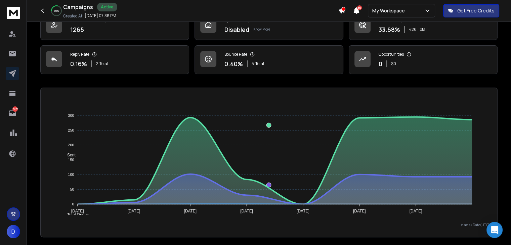
scroll to position [53, 0]
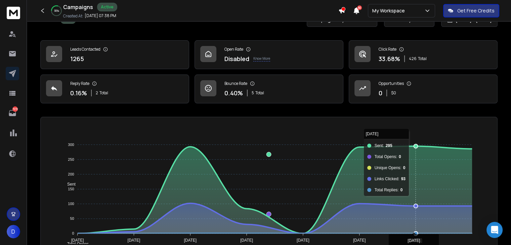
click at [437, 147] on foreignobject "Sent Total Opens Unique Opens Links Clicked Total Replies" at bounding box center [268, 185] width 413 height 117
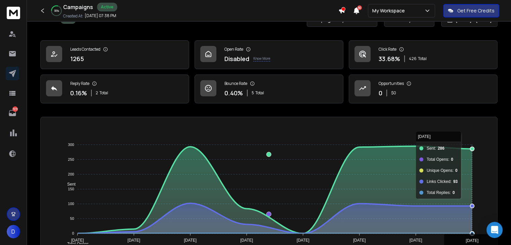
drag, startPoint x: 450, startPoint y: 169, endPoint x: 449, endPoint y: 180, distance: 10.4
click at [450, 170] on foreignobject "Sent Total Opens Unique Opens Links Clicked Total Replies" at bounding box center [268, 185] width 413 height 117
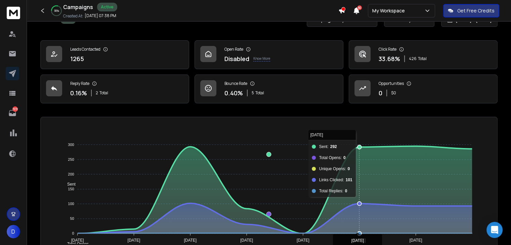
click at [362, 179] on foreignobject "Sent Total Opens Unique Opens Links Clicked Total Replies" at bounding box center [268, 185] width 413 height 117
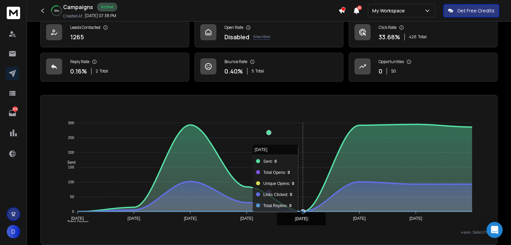
scroll to position [86, 0]
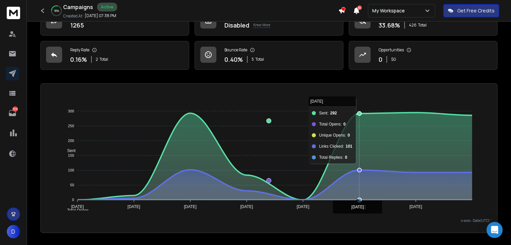
click at [371, 143] on foreignobject "Sent Total Opens Unique Opens Links Clicked Total Replies" at bounding box center [268, 151] width 413 height 117
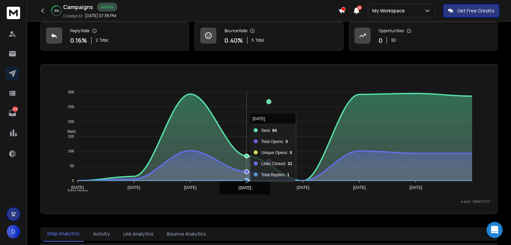
scroll to position [53, 0]
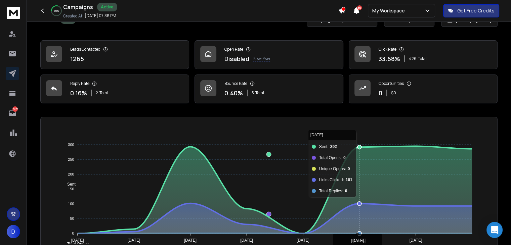
click at [360, 159] on foreignobject "Sent Total Opens Unique Opens Links Clicked Total Replies" at bounding box center [268, 185] width 413 height 117
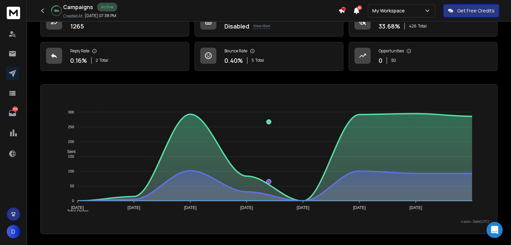
scroll to position [120, 0]
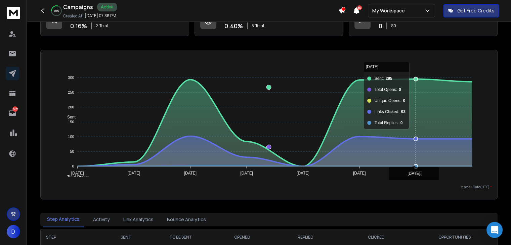
click at [407, 80] on foreignobject "Sent Total Opens Unique Opens Links Clicked Total Replies" at bounding box center [268, 117] width 413 height 117
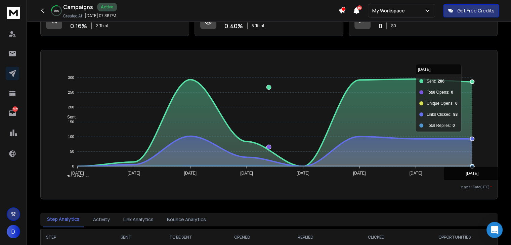
click at [454, 85] on foreignobject "Sent Total Opens Unique Opens Links Clicked Total Replies" at bounding box center [268, 117] width 413 height 117
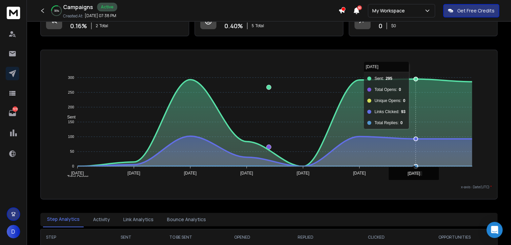
click at [415, 86] on foreignobject "Sent Total Opens Unique Opens Links Clicked Total Replies" at bounding box center [268, 117] width 413 height 117
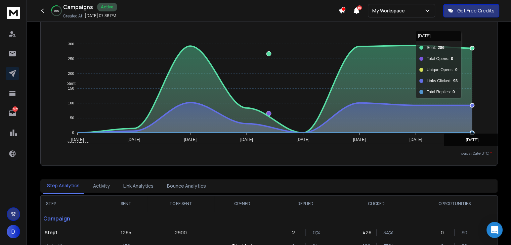
click at [457, 67] on foreignobject "Sent Total Opens Unique Opens Links Clicked Total Replies" at bounding box center [268, 84] width 413 height 117
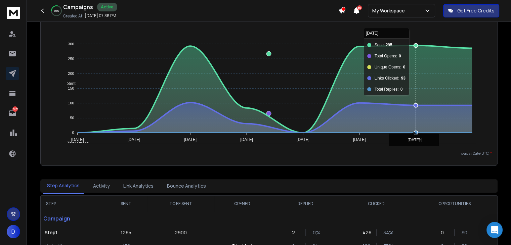
click at [418, 67] on foreignobject "Sent Total Opens Unique Opens Links Clicked Total Replies" at bounding box center [268, 84] width 413 height 117
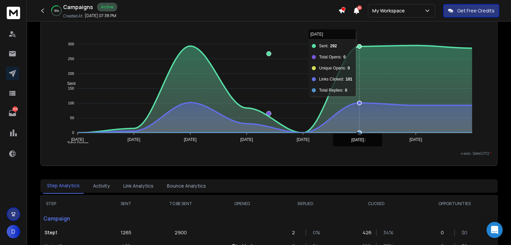
click at [371, 73] on foreignobject "Sent Total Opens Unique Opens Links Clicked Total Replies" at bounding box center [268, 84] width 413 height 117
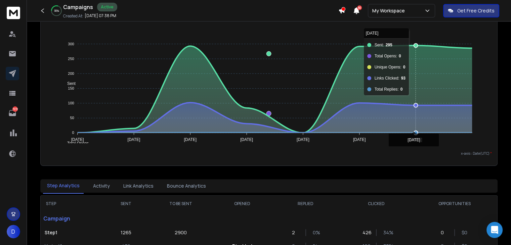
click at [415, 72] on foreignobject "Sent Total Opens Unique Opens Links Clicked Total Replies" at bounding box center [268, 84] width 413 height 117
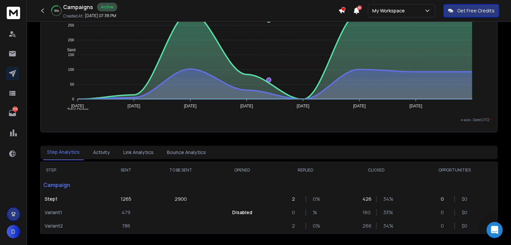
scroll to position [86, 0]
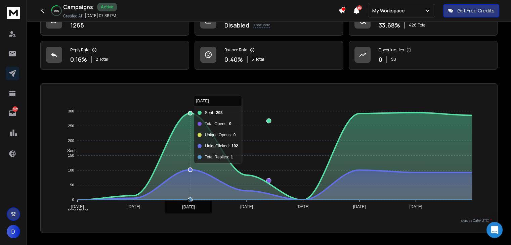
click at [168, 124] on foreignobject "Sent Total Opens Unique Opens Links Clicked Total Replies" at bounding box center [268, 151] width 413 height 117
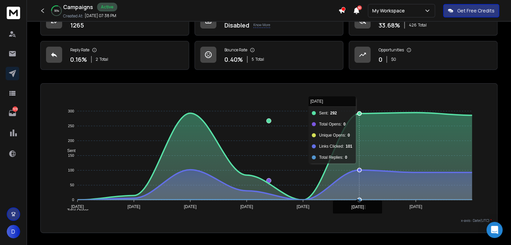
click at [368, 134] on foreignobject "Sent Total Opens Unique Opens Links Clicked Total Replies" at bounding box center [268, 151] width 413 height 117
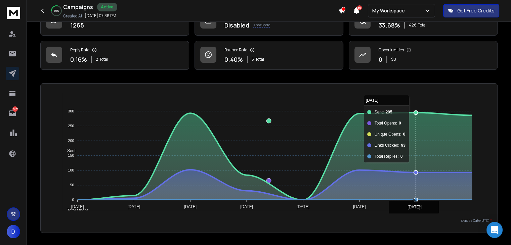
click at [399, 129] on foreignobject "Sent Total Opens Unique Opens Links Clicked Total Replies" at bounding box center [268, 151] width 413 height 117
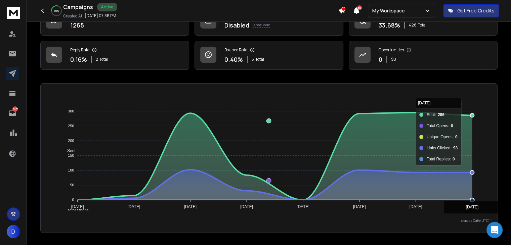
click at [451, 135] on foreignobject "Sent Total Opens Unique Opens Links Clicked Total Replies" at bounding box center [268, 151] width 413 height 117
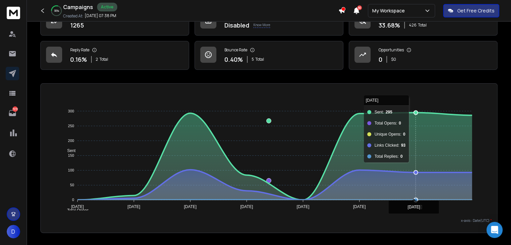
click at [413, 136] on foreignobject "Sent Total Opens Unique Opens Links Clicked Total Replies" at bounding box center [268, 151] width 413 height 117
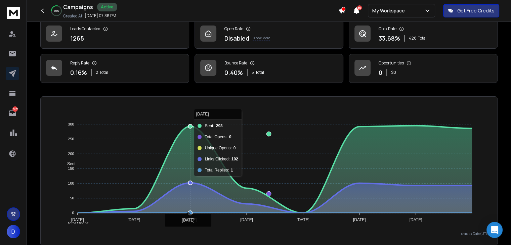
scroll to position [134, 0]
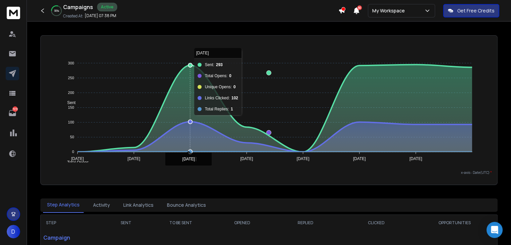
click at [186, 111] on foreignobject "Sent Total Opens Unique Opens Links Clicked Total Replies" at bounding box center [268, 103] width 413 height 117
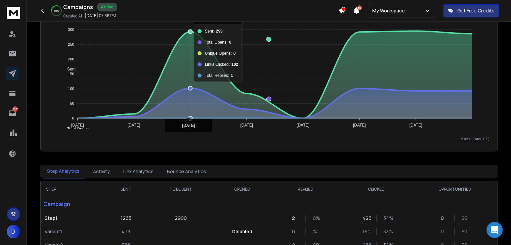
scroll to position [187, 0]
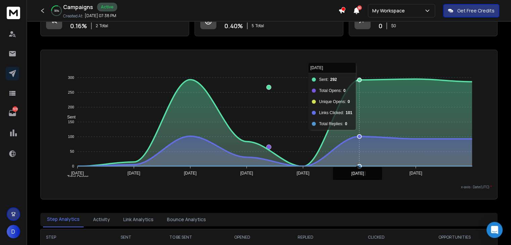
click at [366, 127] on foreignobject "Sent Total Opens Unique Opens Links Clicked Total Replies" at bounding box center [268, 117] width 413 height 117
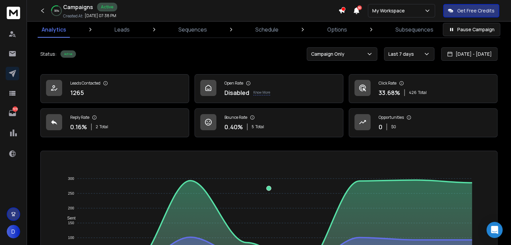
scroll to position [34, 0]
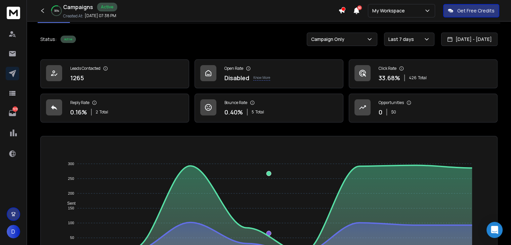
click at [389, 157] on foreignobject "Sent Total Opens Unique Opens Links Clicked Total Replies" at bounding box center [268, 204] width 413 height 117
click at [251, 45] on div "Status: Active Pause Campaign Campaign Only Last 7 days 08 Oct 2025 - 15 Oct 20…" at bounding box center [268, 39] width 457 height 13
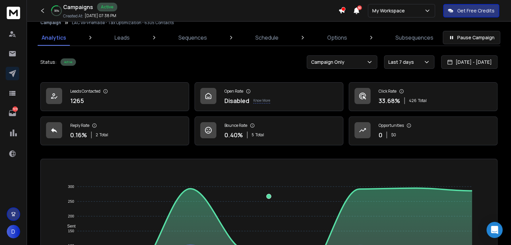
scroll to position [0, 0]
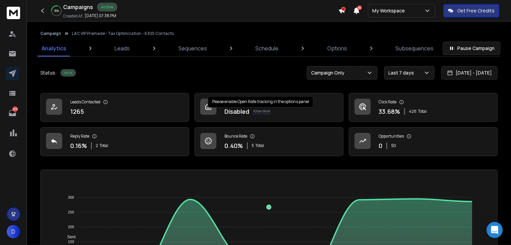
click at [263, 112] on p "Know More" at bounding box center [261, 111] width 17 height 5
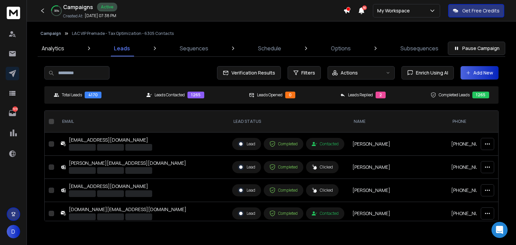
click at [65, 53] on link "Analytics" at bounding box center [53, 48] width 31 height 16
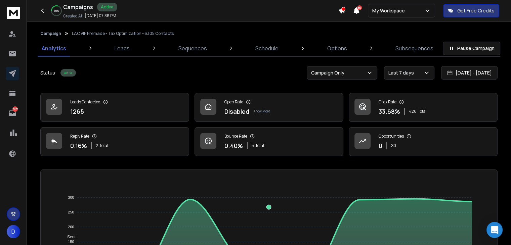
scroll to position [34, 0]
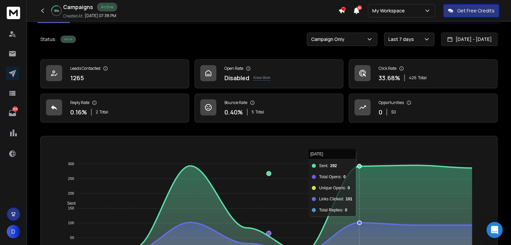
click at [360, 170] on foreignobject "Sent Total Opens Unique Opens Links Clicked Total Replies" at bounding box center [268, 204] width 413 height 117
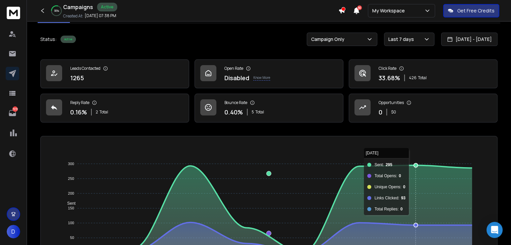
click at [400, 170] on foreignobject "Sent Total Opens Unique Opens Links Clicked Total Replies" at bounding box center [268, 204] width 413 height 117
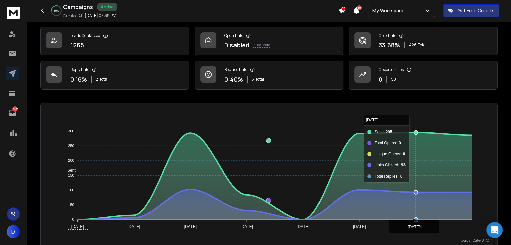
scroll to position [67, 0]
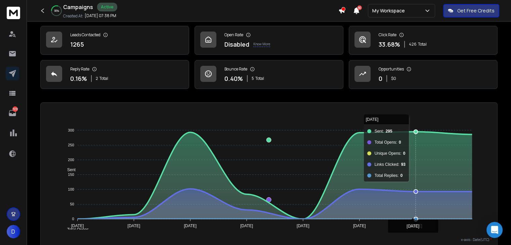
click at [419, 136] on foreignobject "Sent Total Opens Unique Opens Links Clicked Total Replies" at bounding box center [268, 170] width 413 height 117
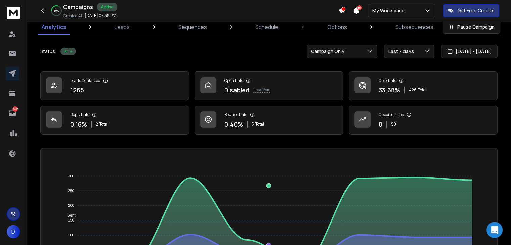
scroll to position [34, 0]
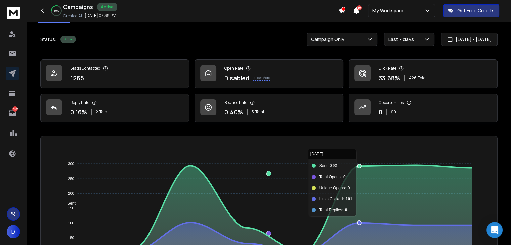
click at [385, 179] on foreignobject "Sent Total Opens Unique Opens Links Clicked Total Replies" at bounding box center [268, 204] width 413 height 117
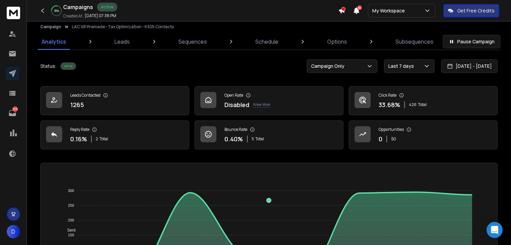
scroll to position [0, 0]
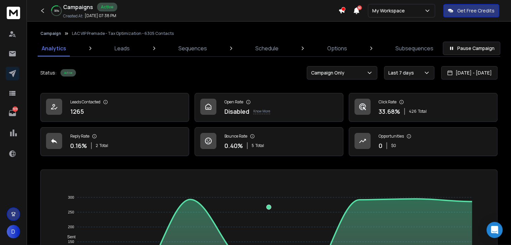
click at [37, 7] on div "30 % Campaigns Active Created At: Oct 09, 2025, 07:38 PM 50 My Workspace Get Fr…" at bounding box center [255, 10] width 511 height 21
click at [40, 8] on icon at bounding box center [43, 11] width 6 height 6
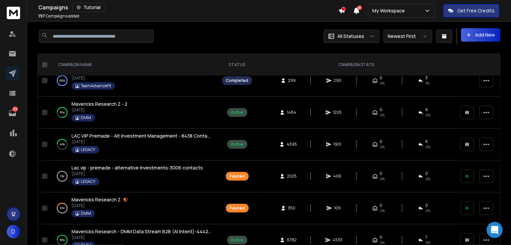
scroll to position [201, 0]
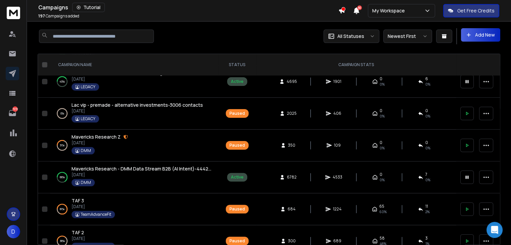
click at [133, 165] on span "Mavericks Research - DMM Data Stream B2B (AI Intent)-4442 Contacts" at bounding box center [151, 168] width 159 height 6
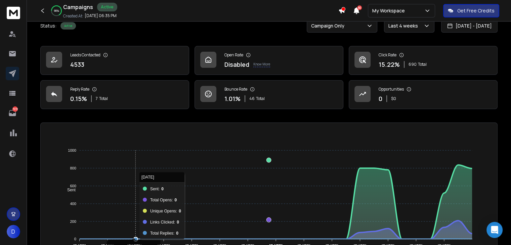
scroll to position [34, 0]
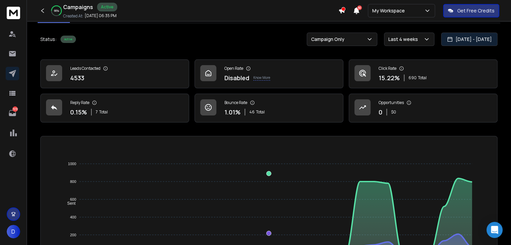
click at [449, 33] on button "[DATE] - [DATE]" at bounding box center [469, 39] width 56 height 13
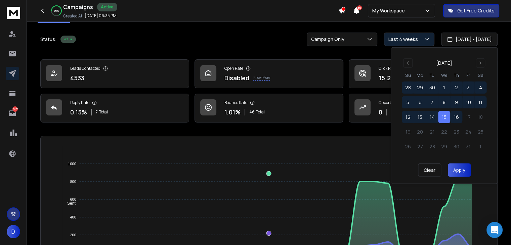
click at [388, 42] on p "Last 4 weeks" at bounding box center [404, 39] width 32 height 7
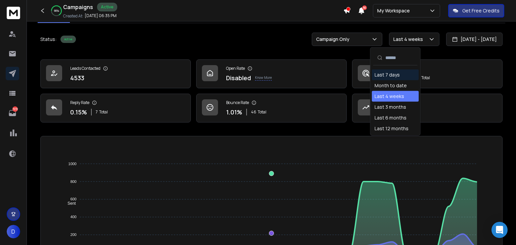
click at [389, 75] on div "Last 7 days" at bounding box center [386, 75] width 25 height 7
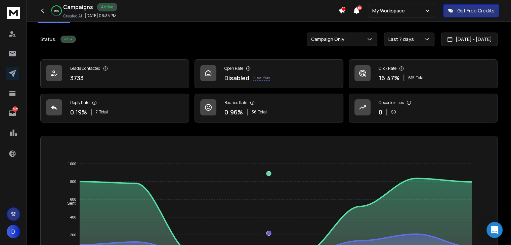
click at [230, 44] on div "Status: Active Pause Campaign Campaign Only Last 7 days 08 Oct 2025 - 15 Oct 20…" at bounding box center [268, 39] width 457 height 13
click at [228, 46] on div "Status: Active Pause Campaign Campaign Only Last 7 days 08 Oct 2025 - 15 Oct 20…" at bounding box center [268, 225] width 457 height 384
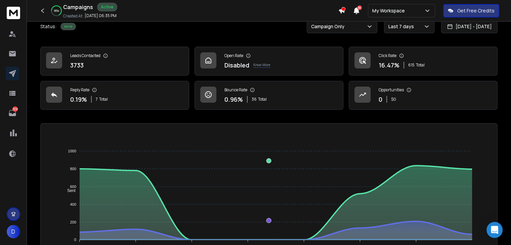
scroll to position [67, 0]
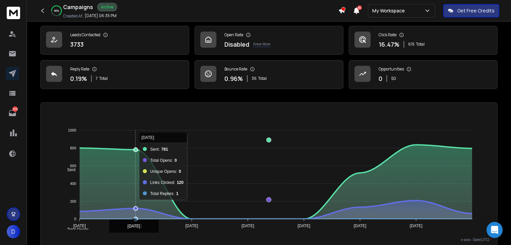
click at [136, 151] on foreignobject "Sent Total Opens Unique Opens Links Clicked Total Replies" at bounding box center [268, 170] width 413 height 117
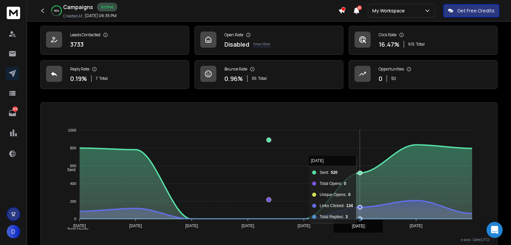
click at [355, 168] on foreignobject "Sent Total Opens Unique Opens Links Clicked Total Replies" at bounding box center [268, 170] width 413 height 117
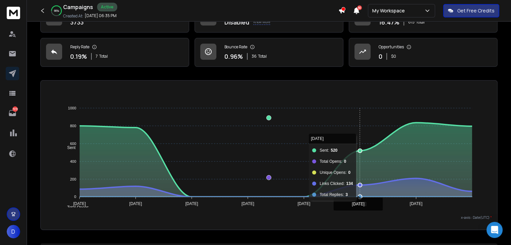
scroll to position [101, 0]
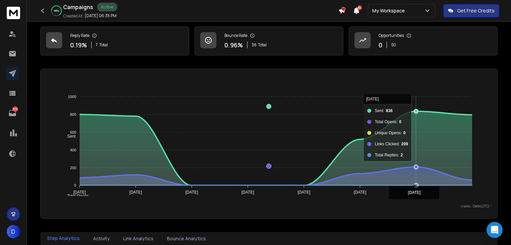
drag, startPoint x: 399, startPoint y: 164, endPoint x: 404, endPoint y: 163, distance: 5.5
click at [404, 164] on foreignobject "Sent Total Opens Unique Opens Links Clicked Total Replies" at bounding box center [268, 137] width 413 height 117
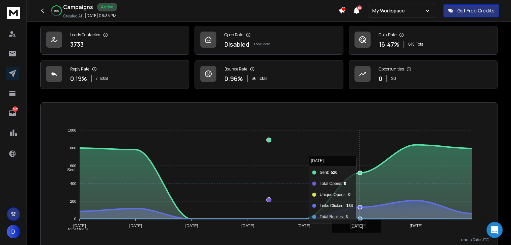
scroll to position [134, 0]
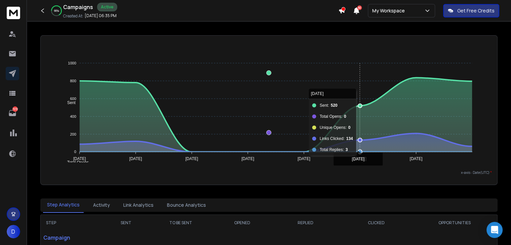
click at [383, 117] on foreignobject "Sent Total Opens Unique Opens Links Clicked Total Replies" at bounding box center [268, 103] width 413 height 117
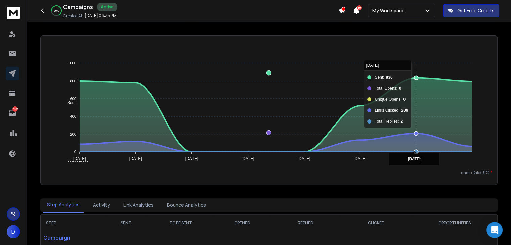
click at [433, 97] on foreignobject "Sent Total Opens Unique Opens Links Clicked Total Replies" at bounding box center [268, 103] width 413 height 117
click at [426, 130] on foreignobject "Sent Total Opens Unique Opens Links Clicked Total Replies" at bounding box center [268, 103] width 413 height 117
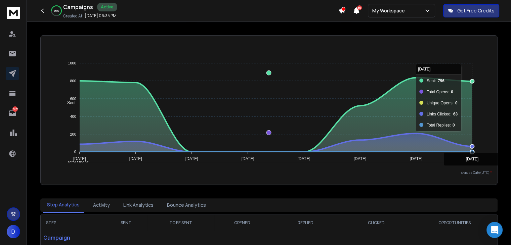
click at [461, 129] on foreignobject "Sent Total Opens Unique Opens Links Clicked Total Replies" at bounding box center [268, 103] width 413 height 117
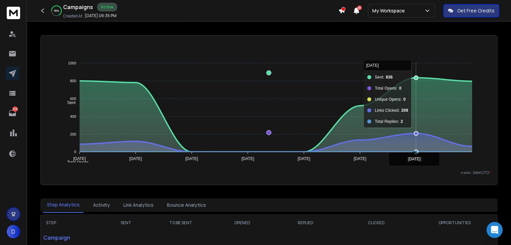
click at [432, 139] on foreignobject "Sent Total Opens Unique Opens Links Clicked Total Replies" at bounding box center [268, 103] width 413 height 117
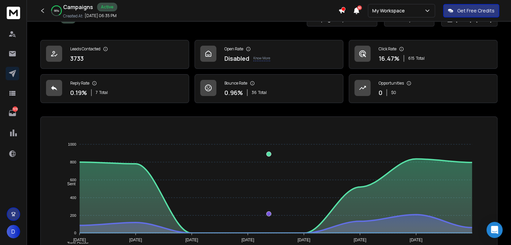
scroll to position [0, 0]
